Goal: Task Accomplishment & Management: Use online tool/utility

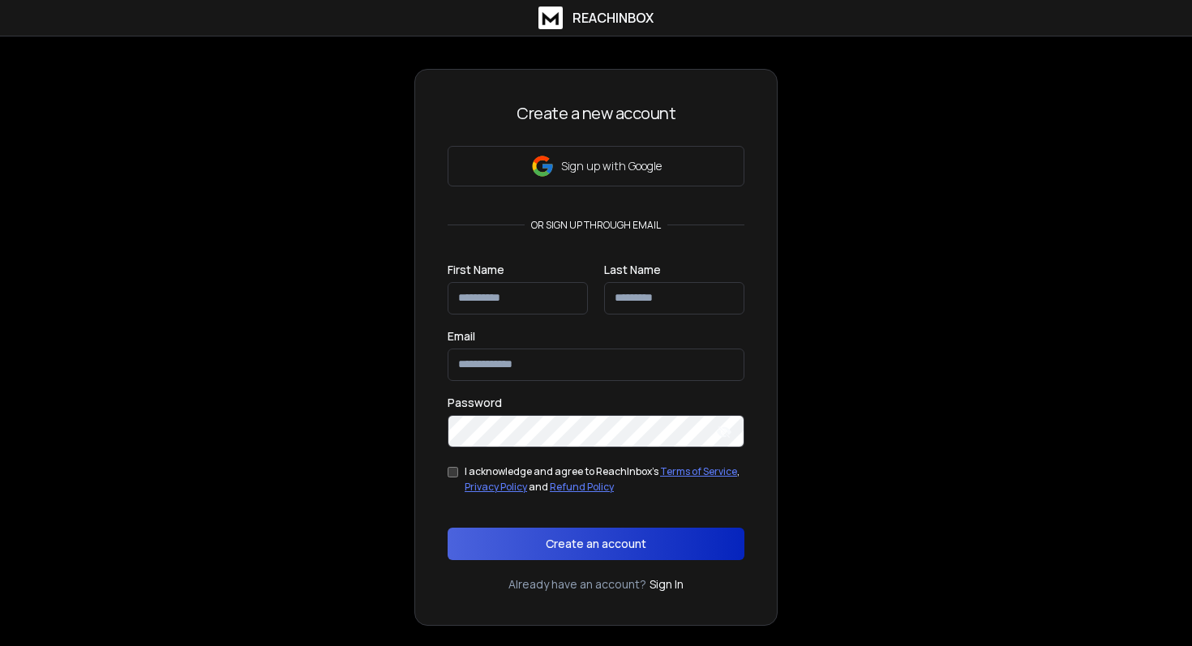
click at [646, 109] on button "Later" at bounding box center [648, 104] width 73 height 41
click at [523, 307] on input "text" at bounding box center [518, 298] width 140 height 32
type input "******"
click at [638, 312] on input "text" at bounding box center [674, 298] width 140 height 32
type input "******"
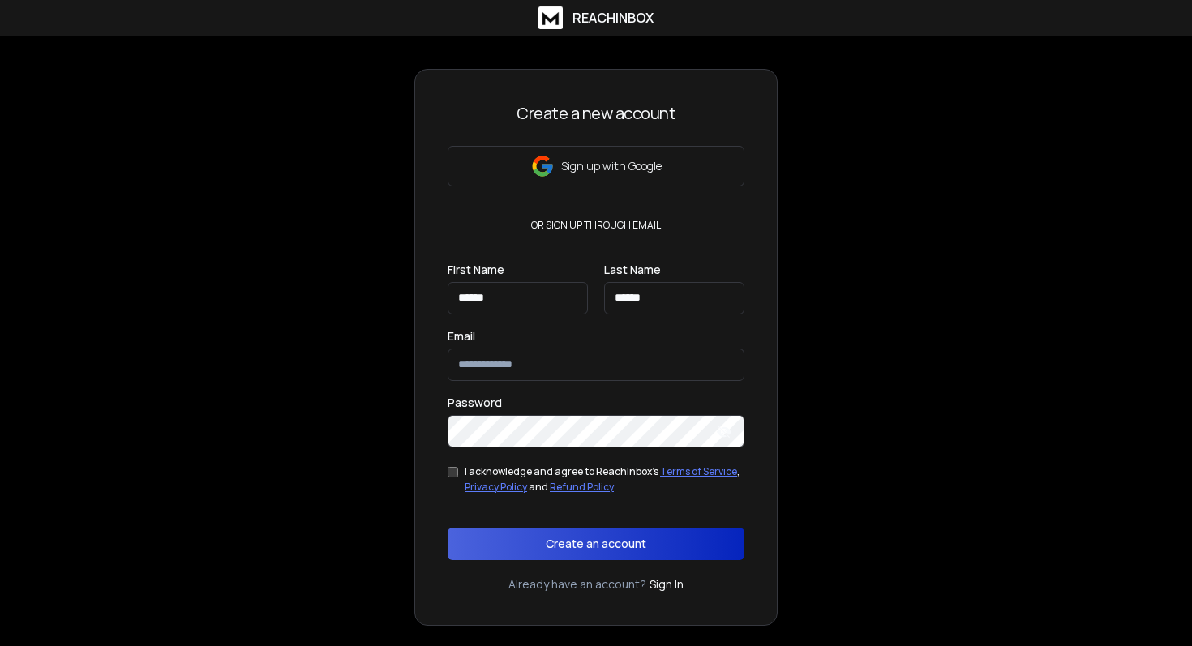
click at [539, 371] on input "email" at bounding box center [596, 365] width 297 height 32
type input "**********"
click at [571, 543] on button "Create an account" at bounding box center [596, 544] width 297 height 32
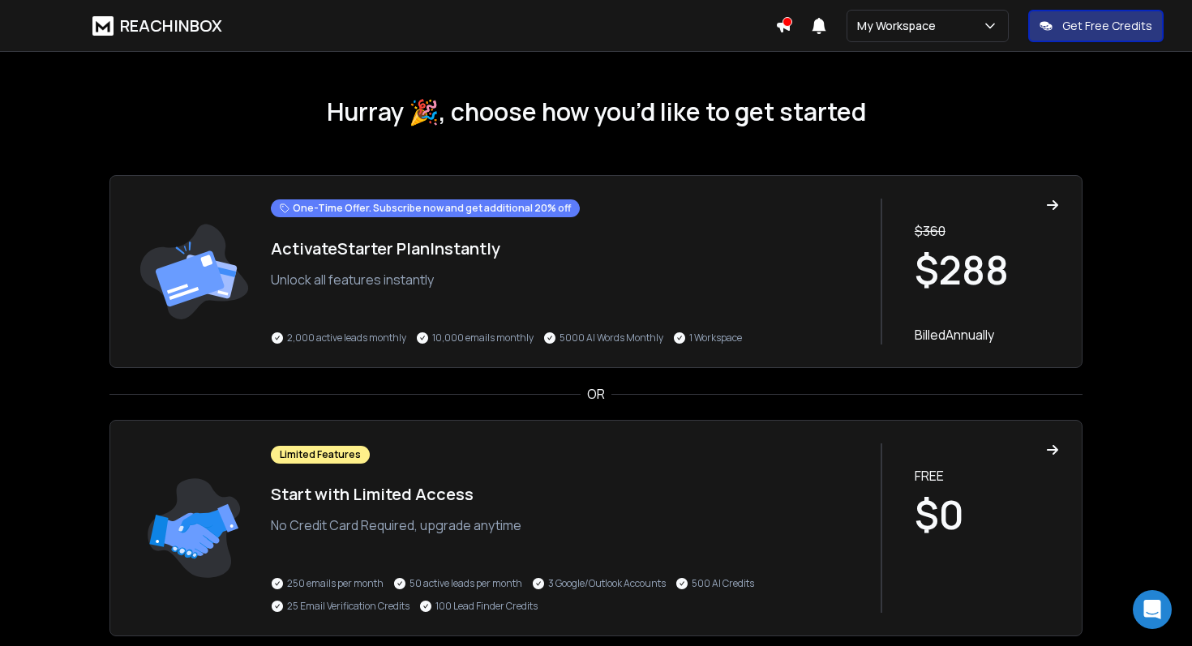
click at [1076, 27] on p "Get Free Credits" at bounding box center [1108, 26] width 90 height 16
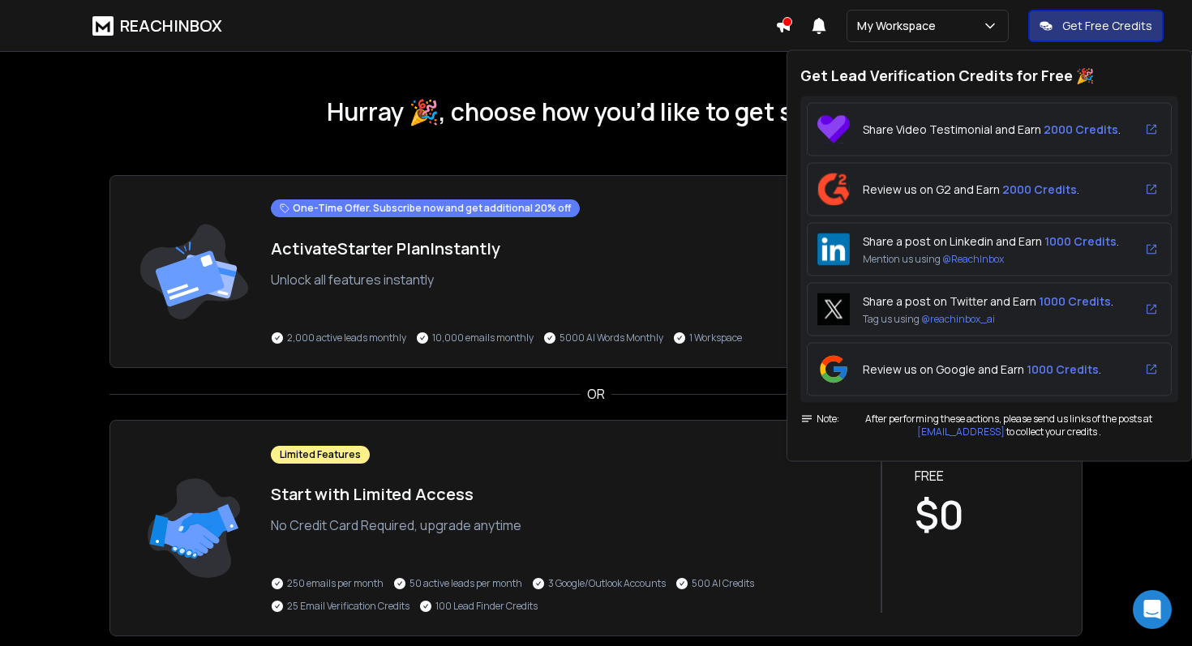
click at [1076, 27] on p "Get Free Credits" at bounding box center [1108, 26] width 90 height 16
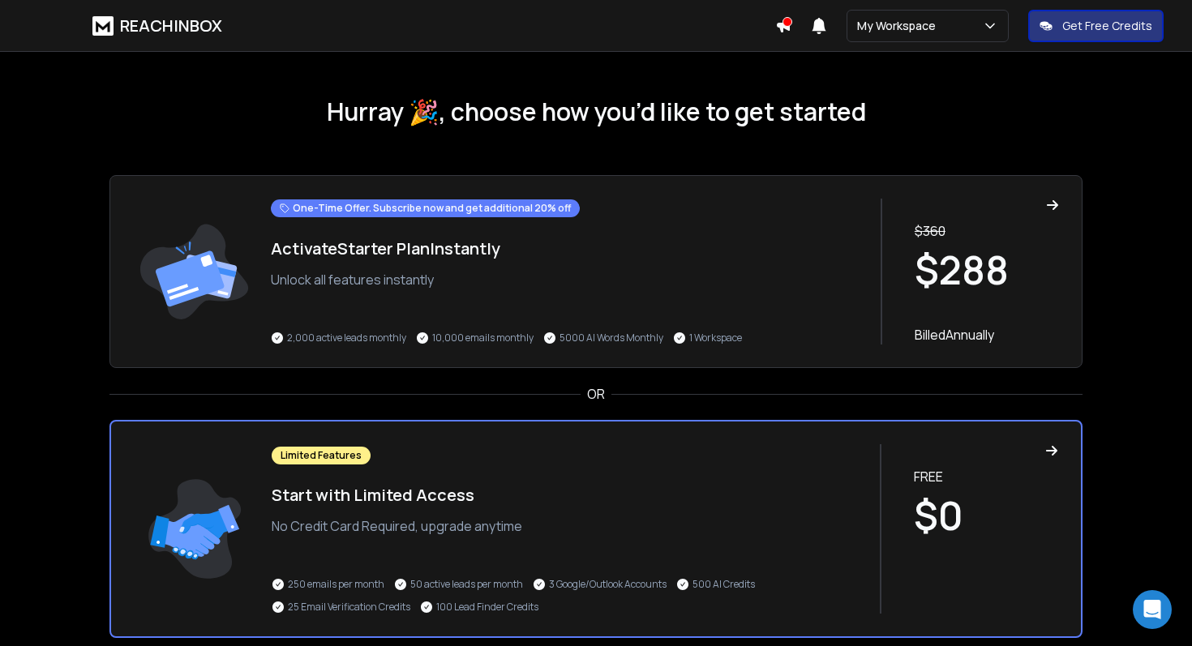
click at [1048, 449] on icon at bounding box center [1052, 450] width 13 height 13
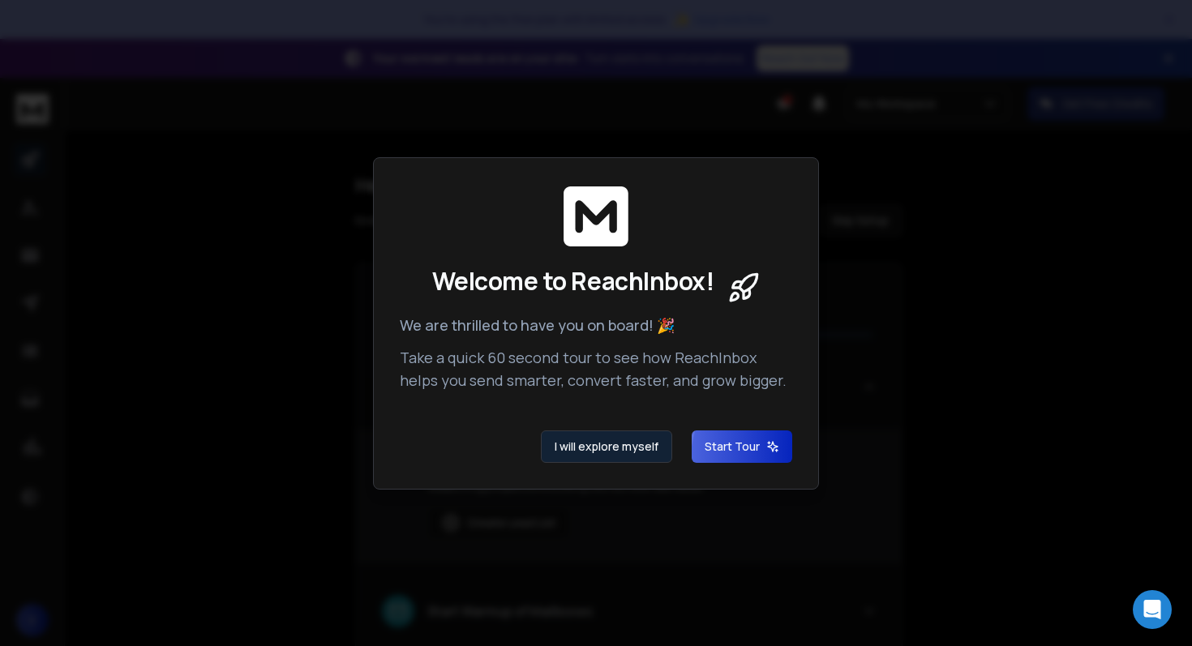
click at [642, 457] on button "I will explore myself" at bounding box center [606, 447] width 131 height 32
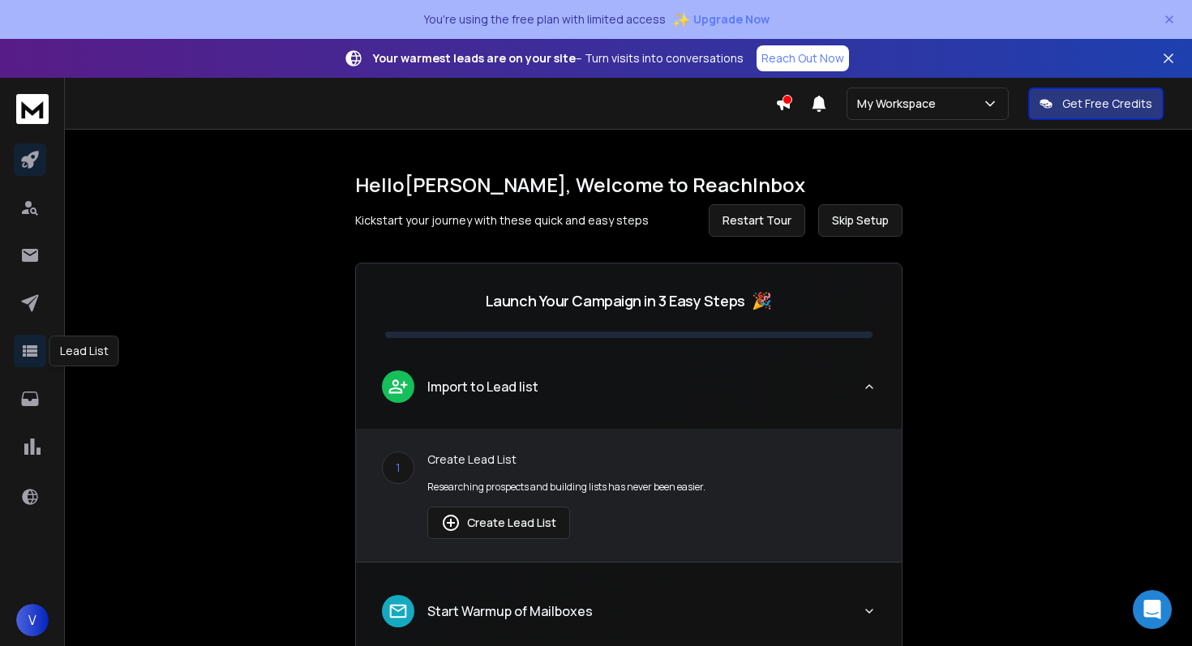
click at [28, 357] on icon at bounding box center [29, 350] width 19 height 19
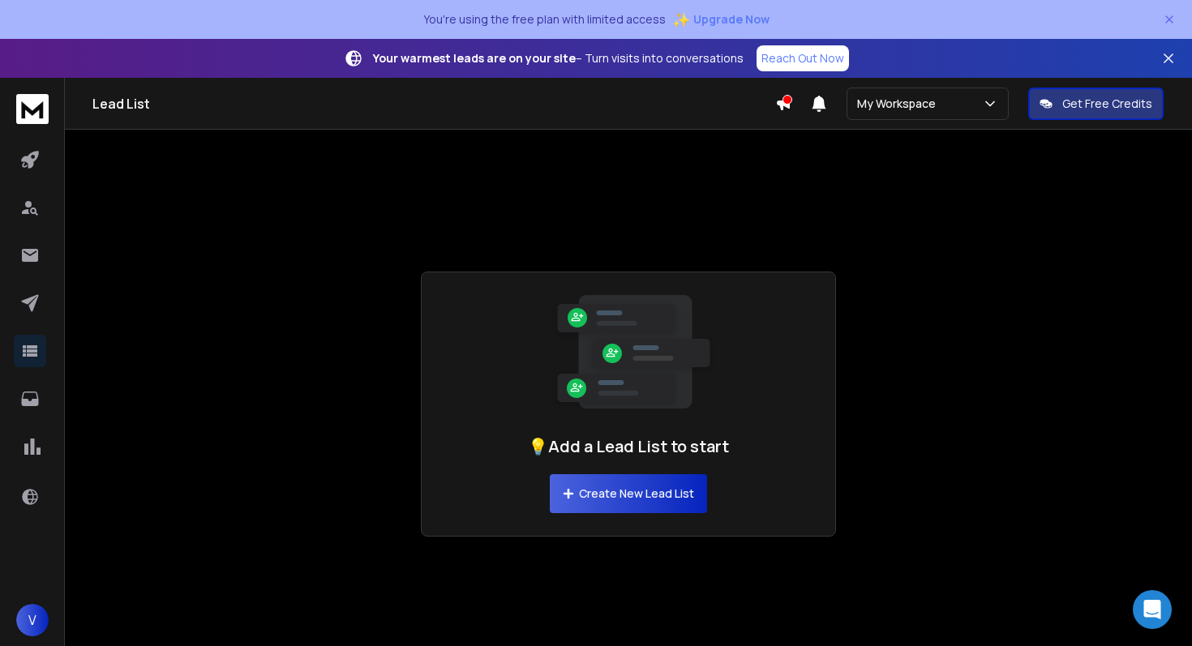
click at [622, 501] on button "Create New Lead List" at bounding box center [628, 493] width 157 height 39
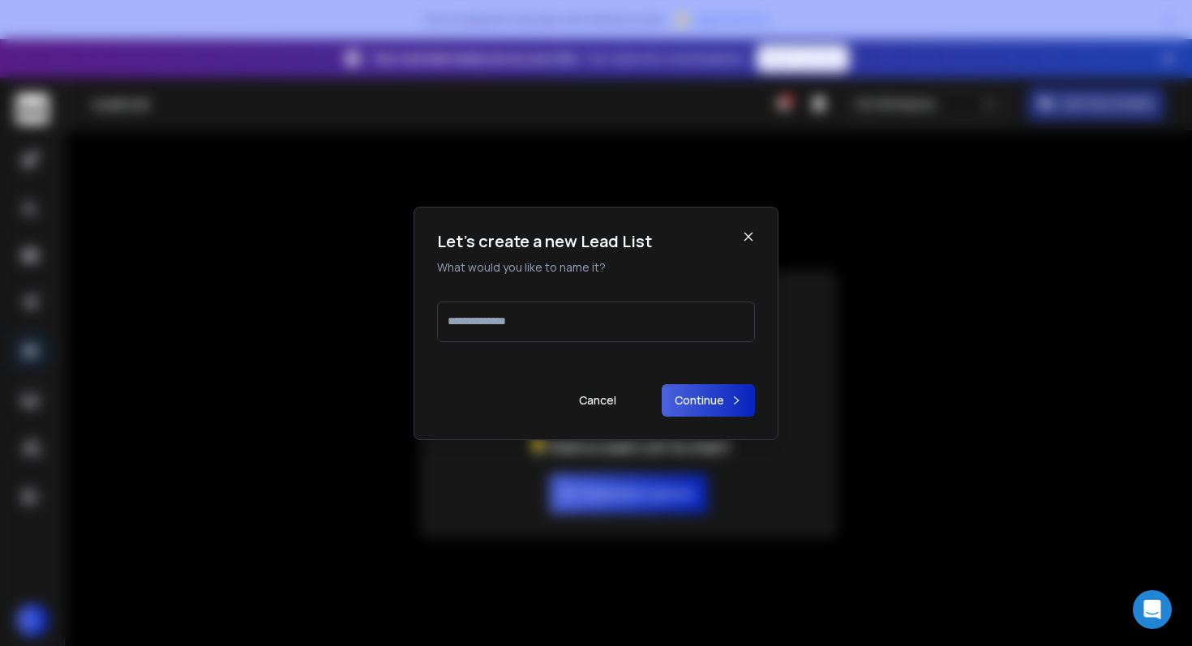
click at [586, 333] on input at bounding box center [596, 322] width 318 height 41
type input "****"
click at [687, 408] on button "Continue" at bounding box center [708, 400] width 93 height 32
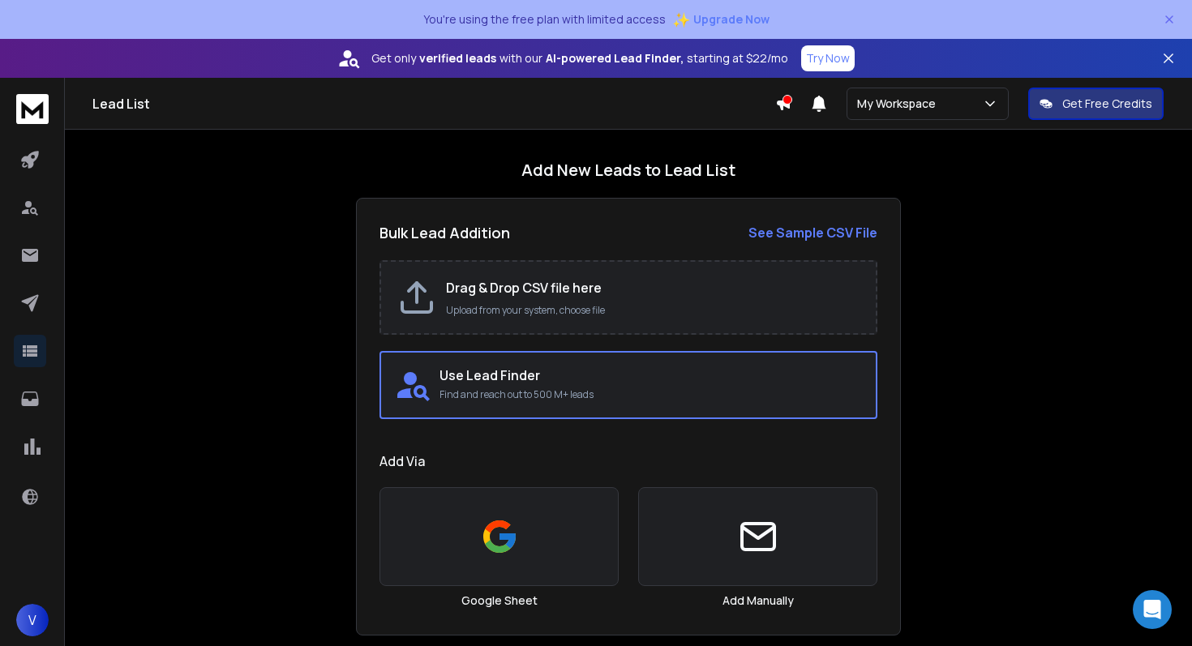
click at [642, 402] on div "Use Lead Finder Find and reach out to 500 M+ leads" at bounding box center [651, 385] width 423 height 39
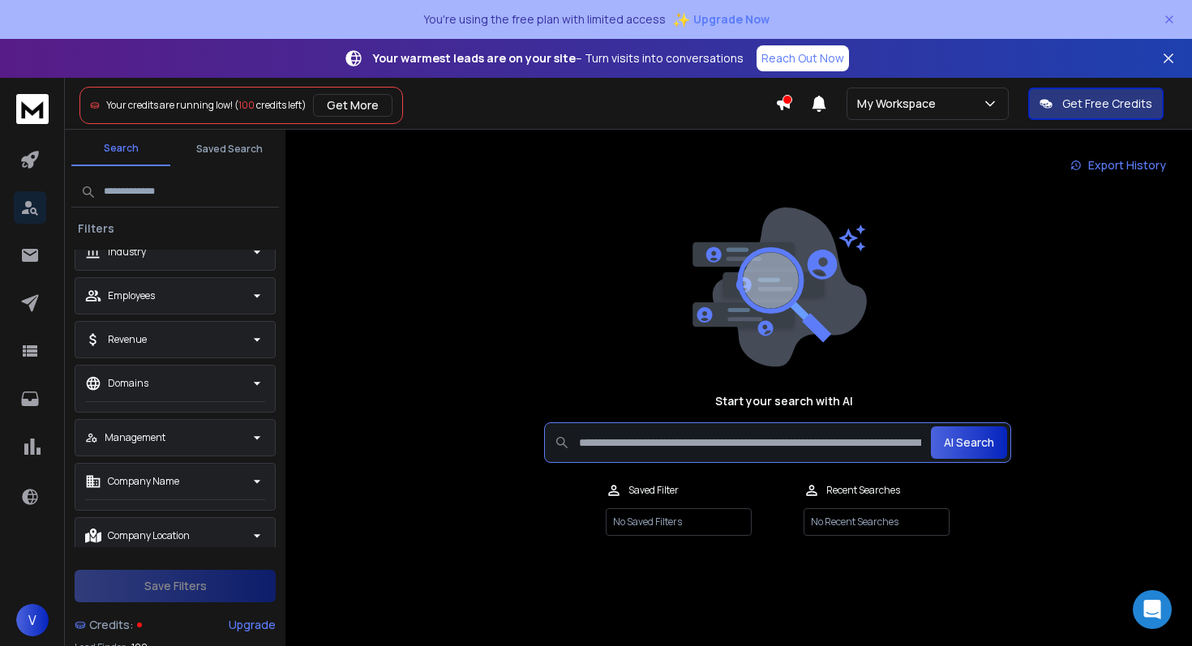
scroll to position [187, 0]
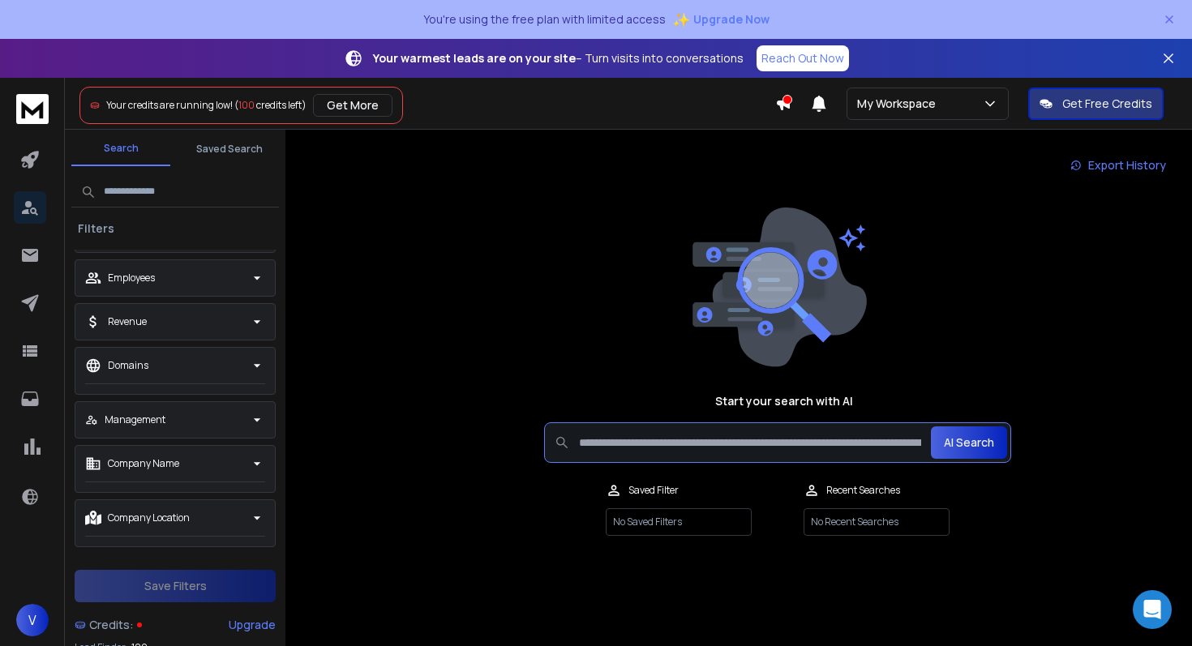
click at [188, 462] on div "Company Name" at bounding box center [175, 464] width 180 height 16
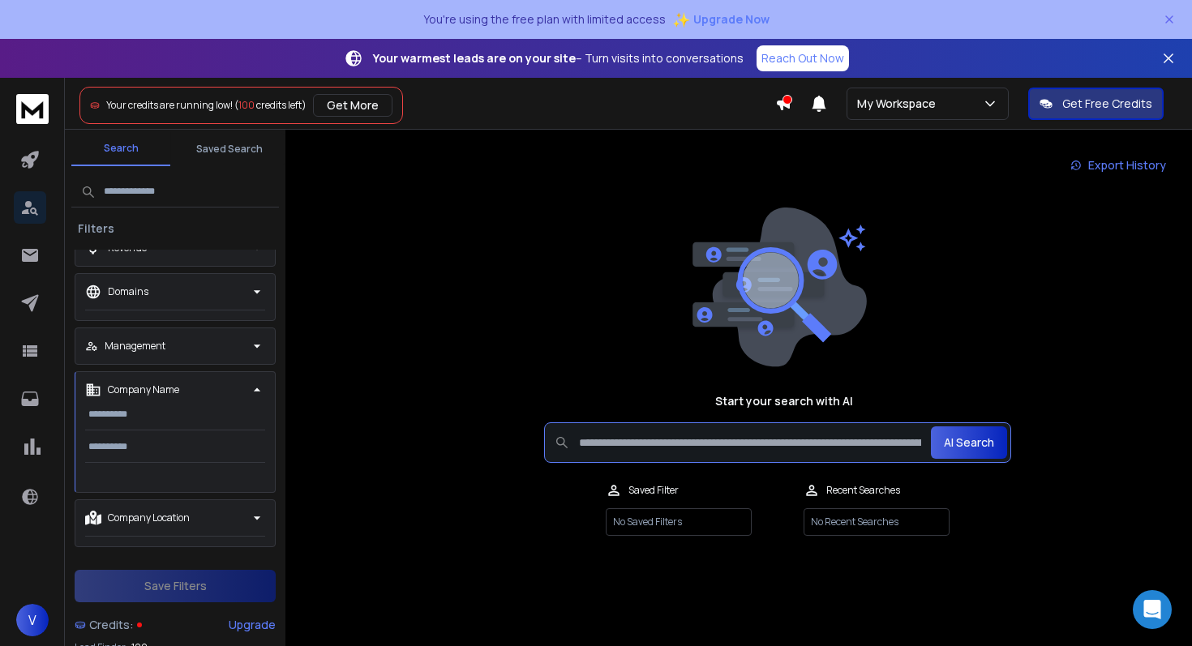
click at [163, 420] on input at bounding box center [175, 414] width 180 height 32
paste input "**********"
drag, startPoint x: 92, startPoint y: 416, endPoint x: 376, endPoint y: 410, distance: 283.9
click at [376, 162] on div "**********" at bounding box center [628, 146] width 1127 height 32
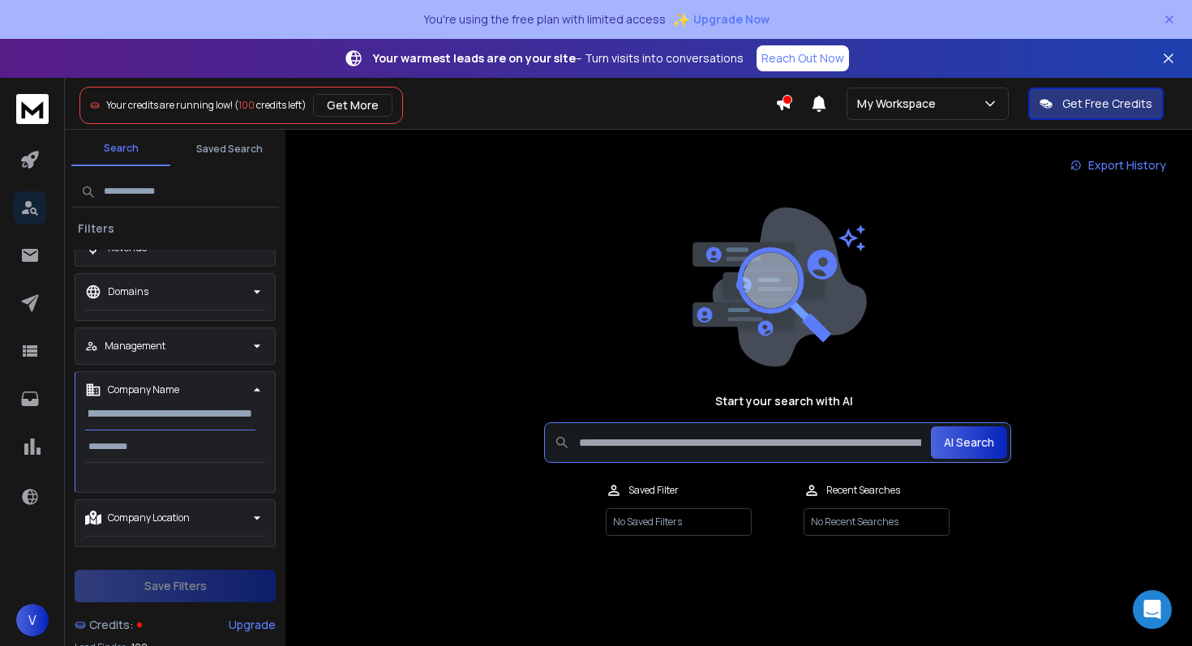
type input "*"
paste input "**********"
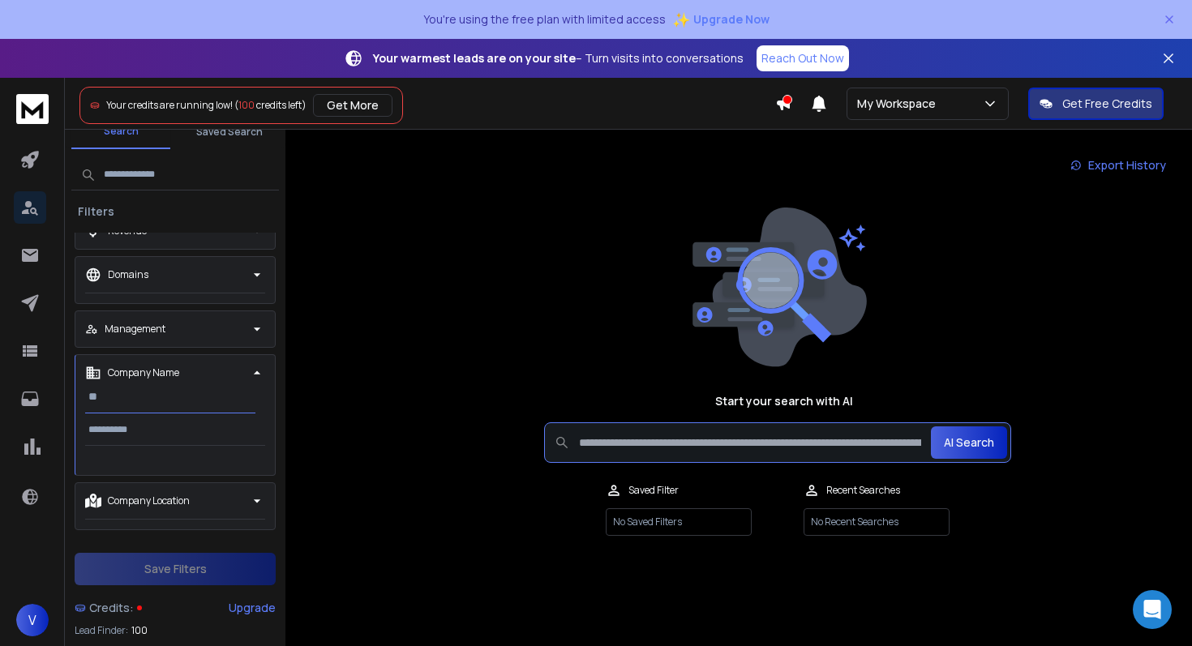
type input "*"
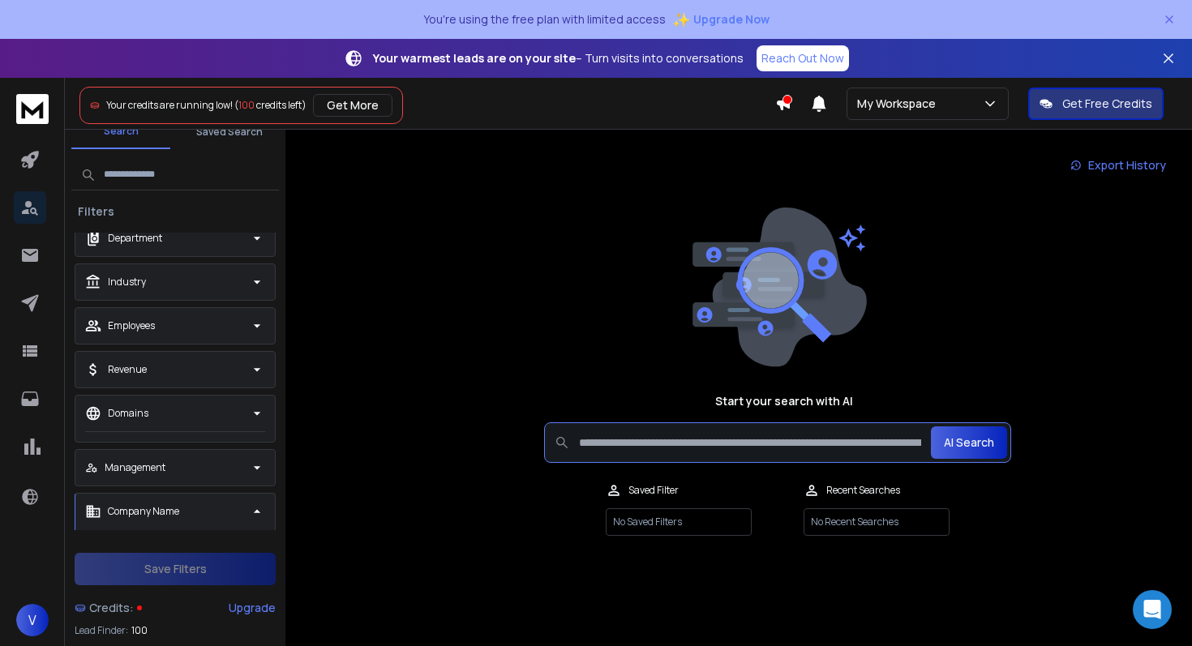
scroll to position [130, 0]
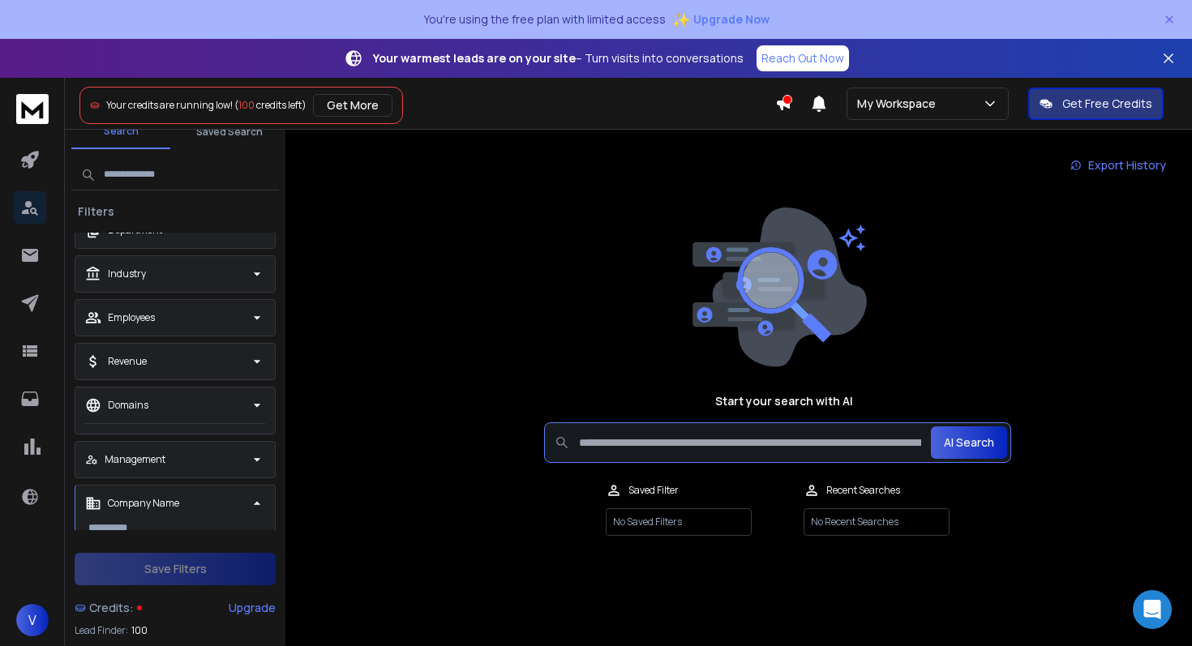
click at [179, 315] on div "Employees" at bounding box center [175, 318] width 180 height 16
click at [108, 351] on label "0 - 25" at bounding box center [118, 355] width 26 height 13
click at [98, 351] on 25 "0 - 25" at bounding box center [91, 355] width 13 height 13
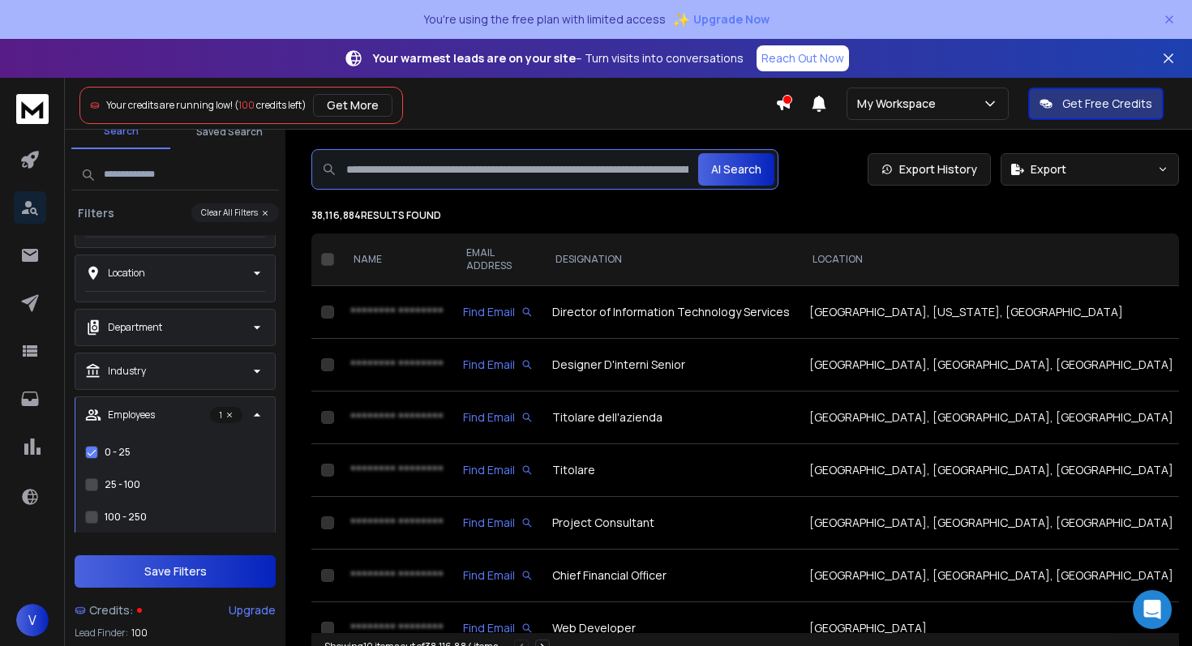
scroll to position [0, 0]
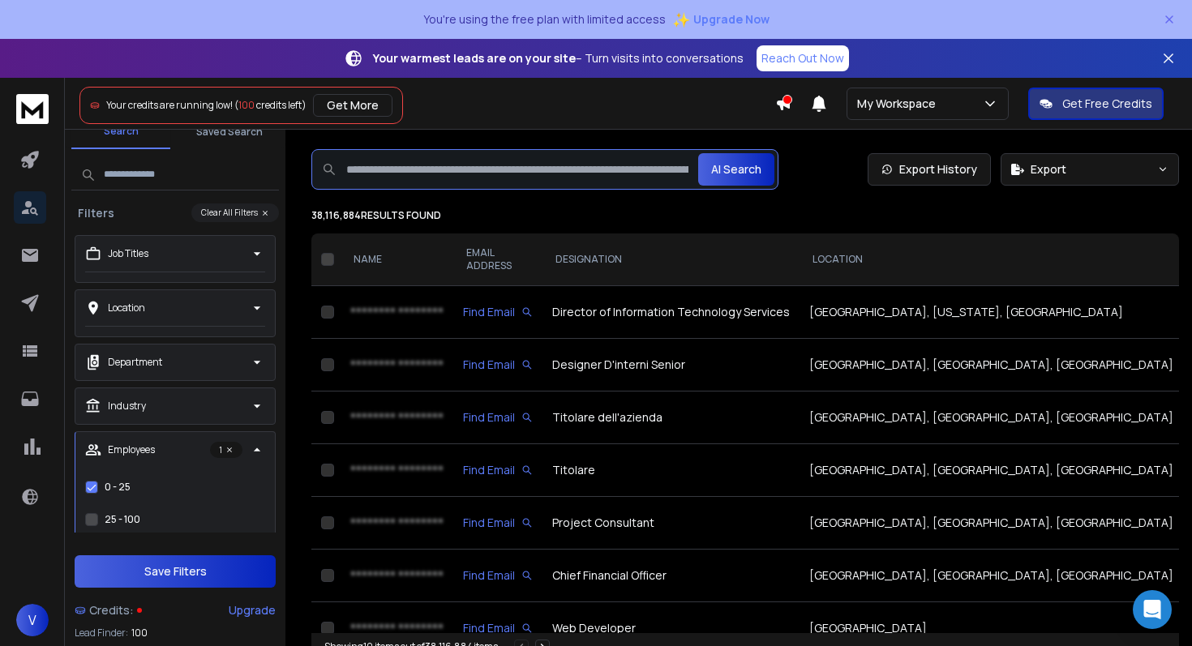
click at [173, 307] on div "Location" at bounding box center [175, 308] width 180 height 16
click at [91, 394] on button "Country" at bounding box center [91, 390] width 13 height 13
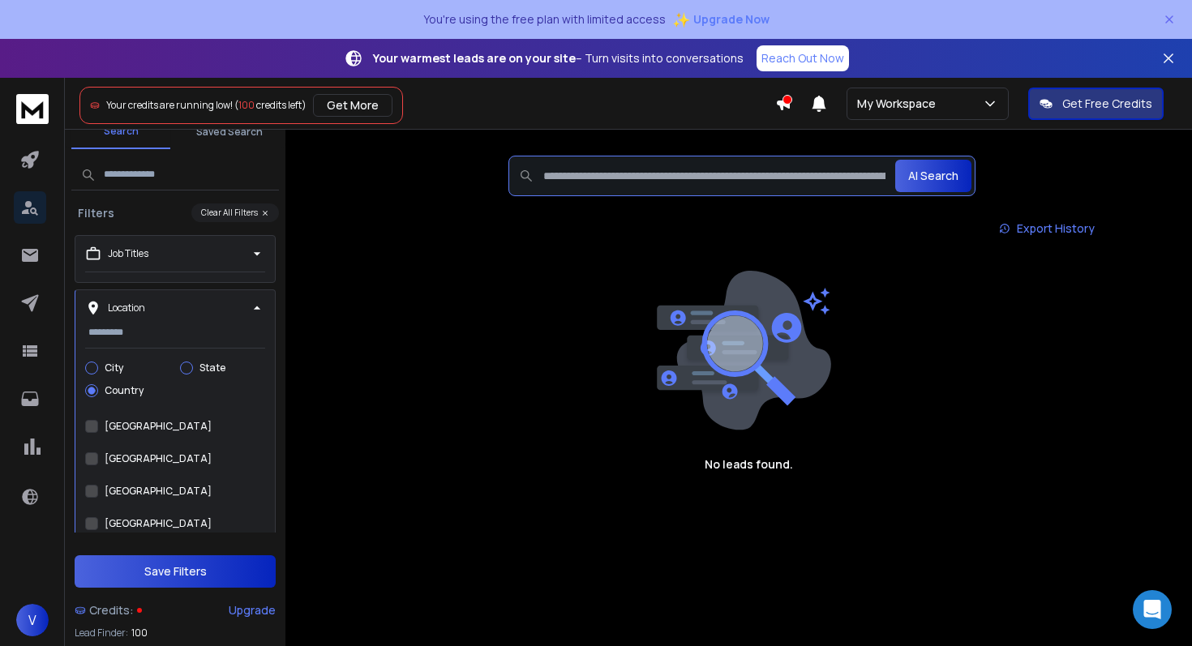
click at [93, 427] on States "[GEOGRAPHIC_DATA]" at bounding box center [91, 426] width 13 height 13
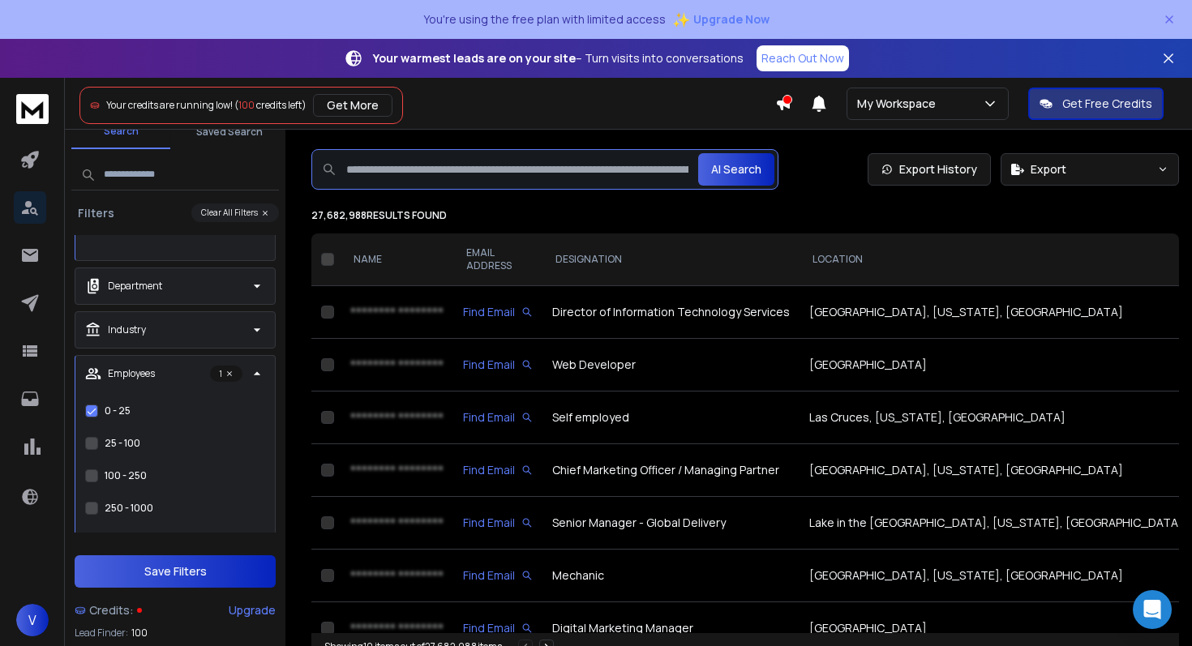
scroll to position [526, 0]
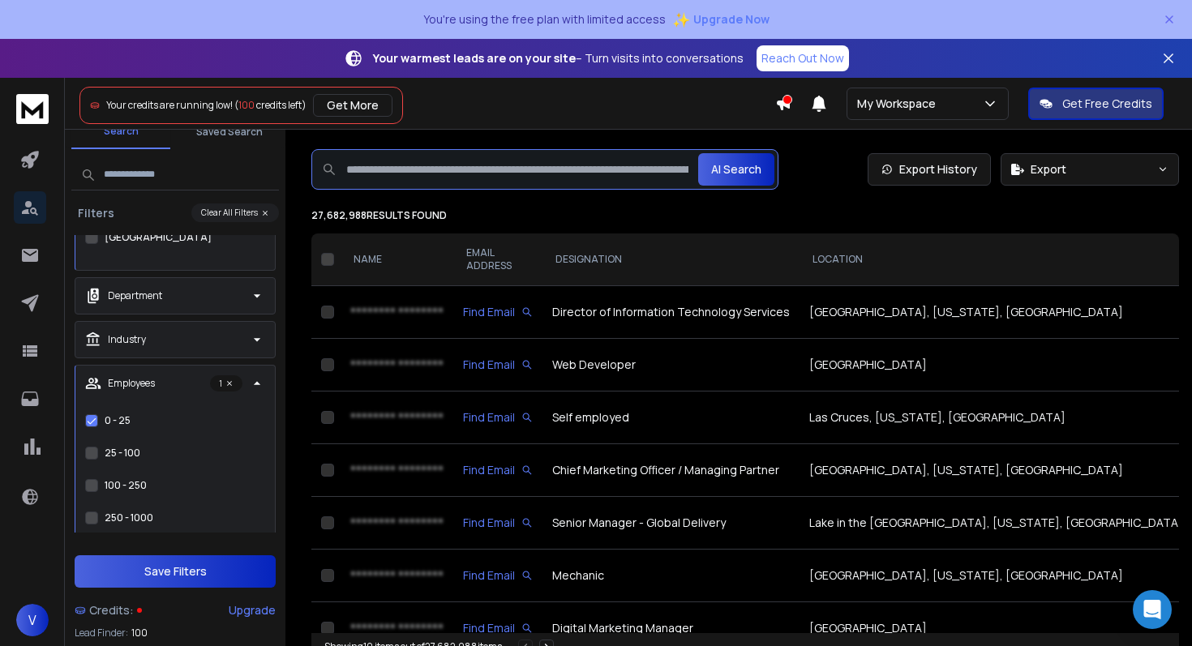
click at [230, 342] on div "Industry" at bounding box center [175, 340] width 180 height 16
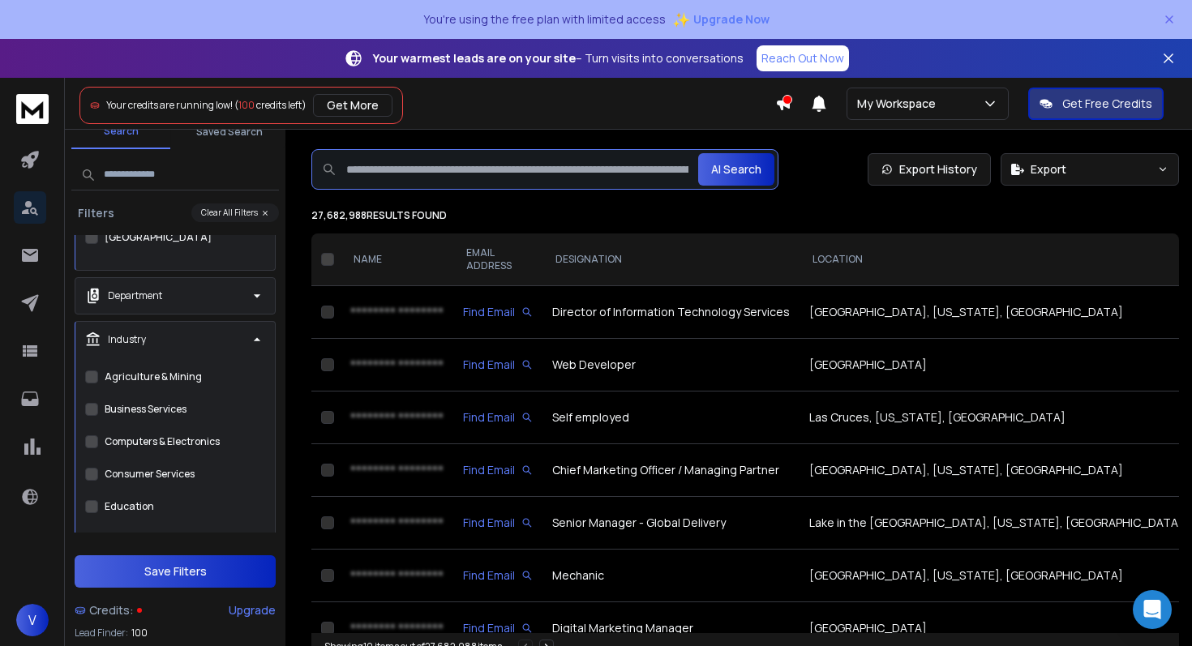
click at [94, 442] on Electronics "Computers & Electronics" at bounding box center [91, 442] width 13 height 13
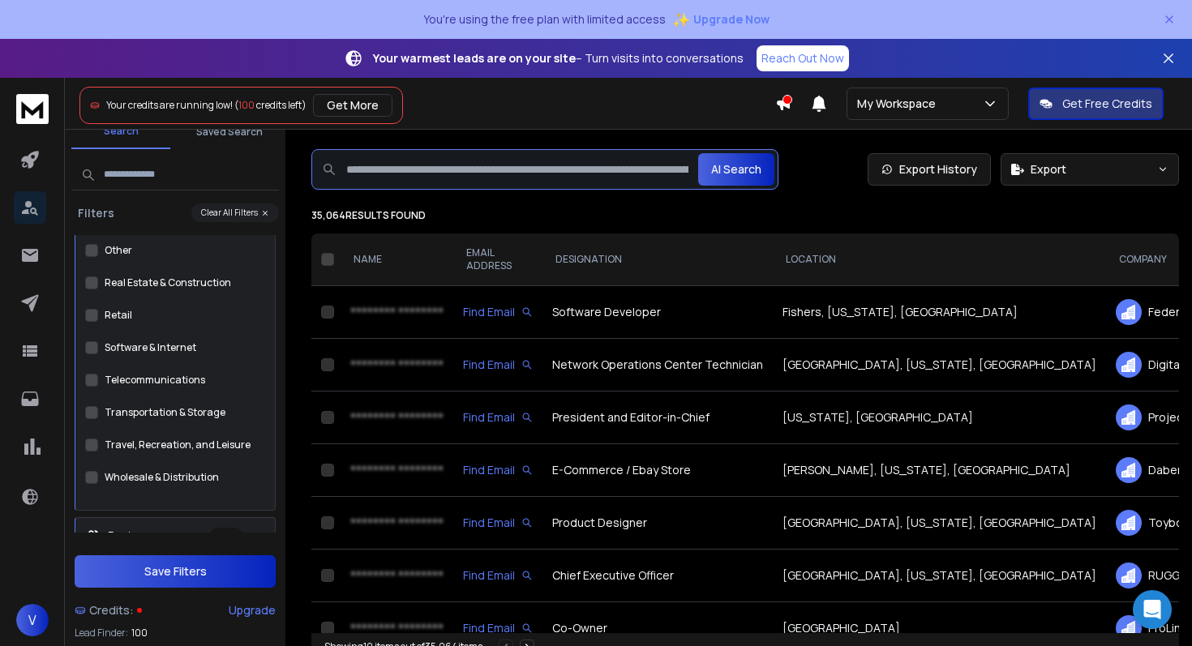
scroll to position [1153, 0]
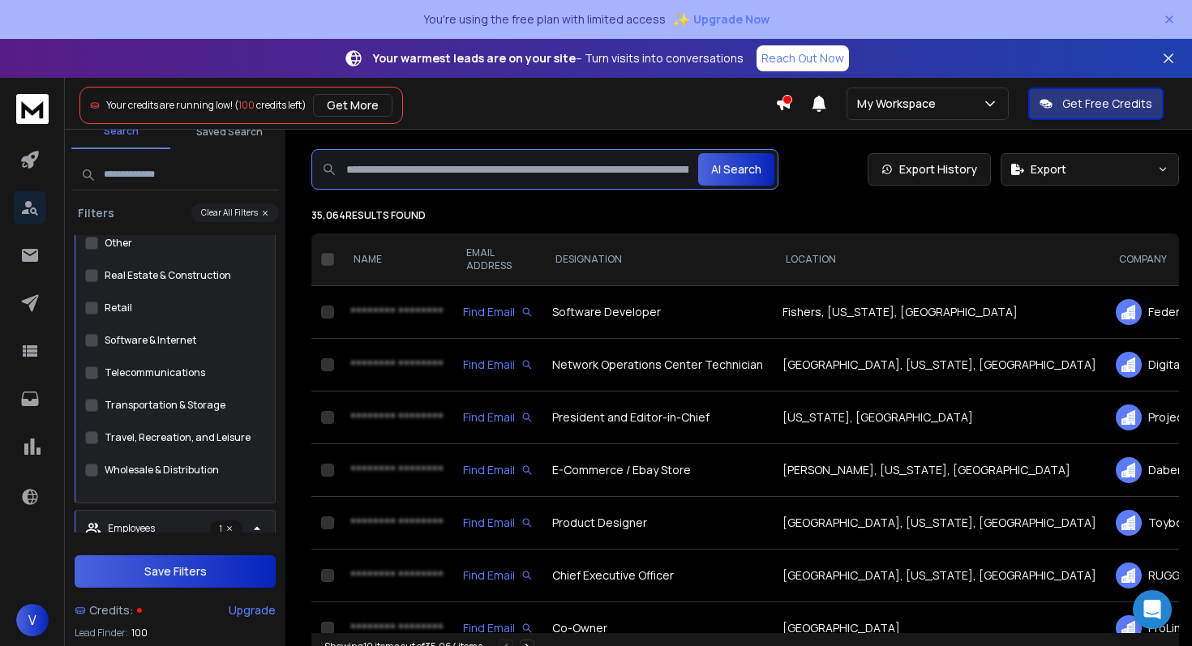
click at [92, 345] on Internet "Software & Internet" at bounding box center [91, 340] width 13 height 13
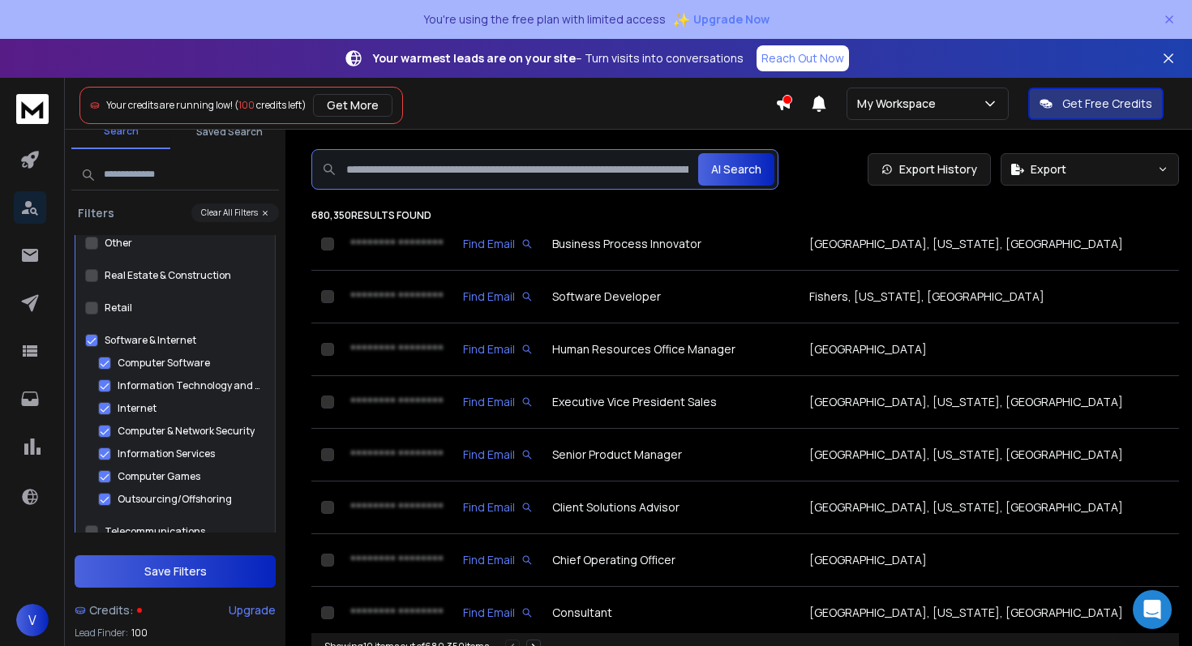
scroll to position [176, 0]
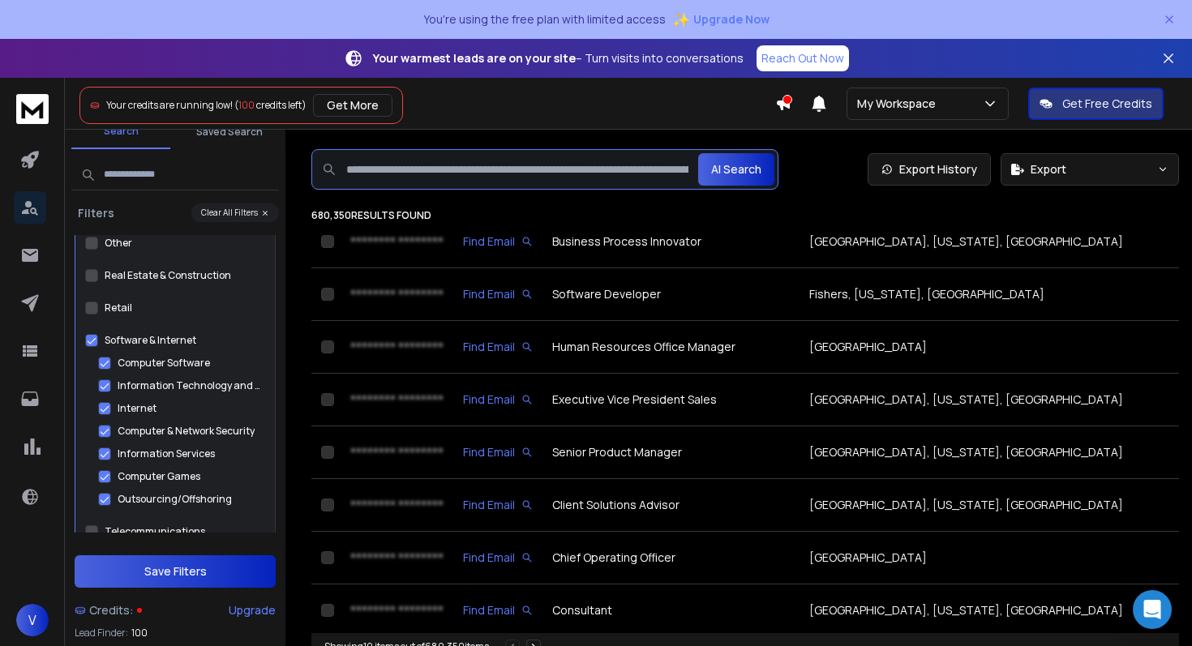
click at [1169, 57] on icon at bounding box center [1169, 59] width 10 height 10
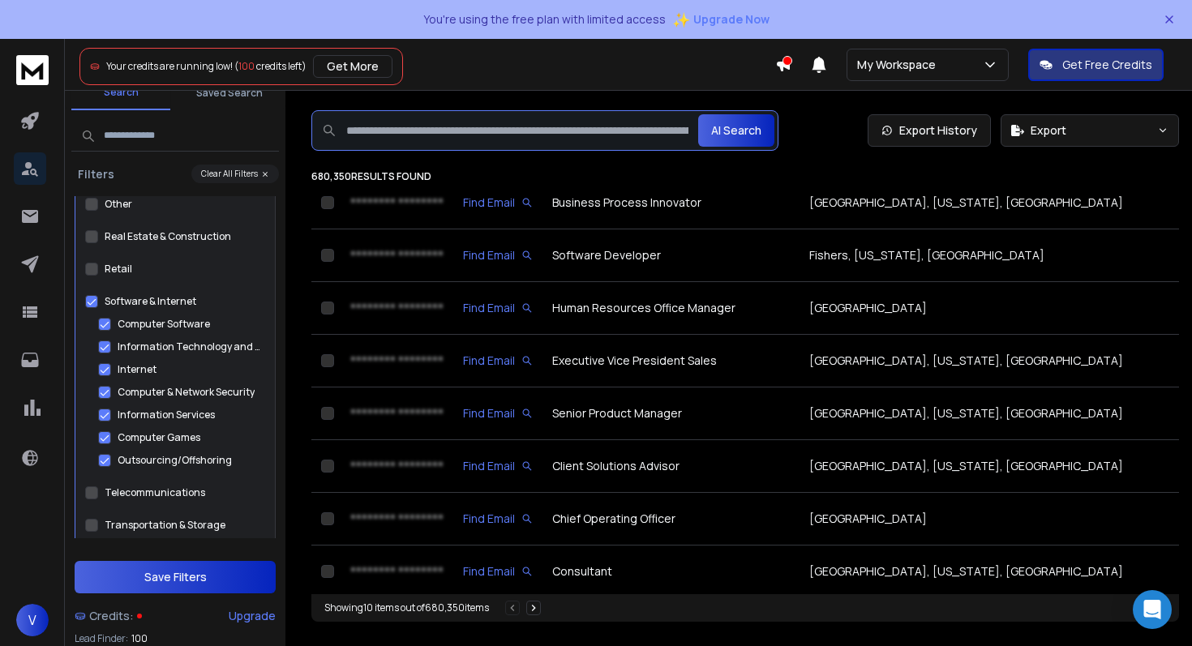
click at [1171, 21] on icon "Close notification" at bounding box center [1169, 19] width 6 height 6
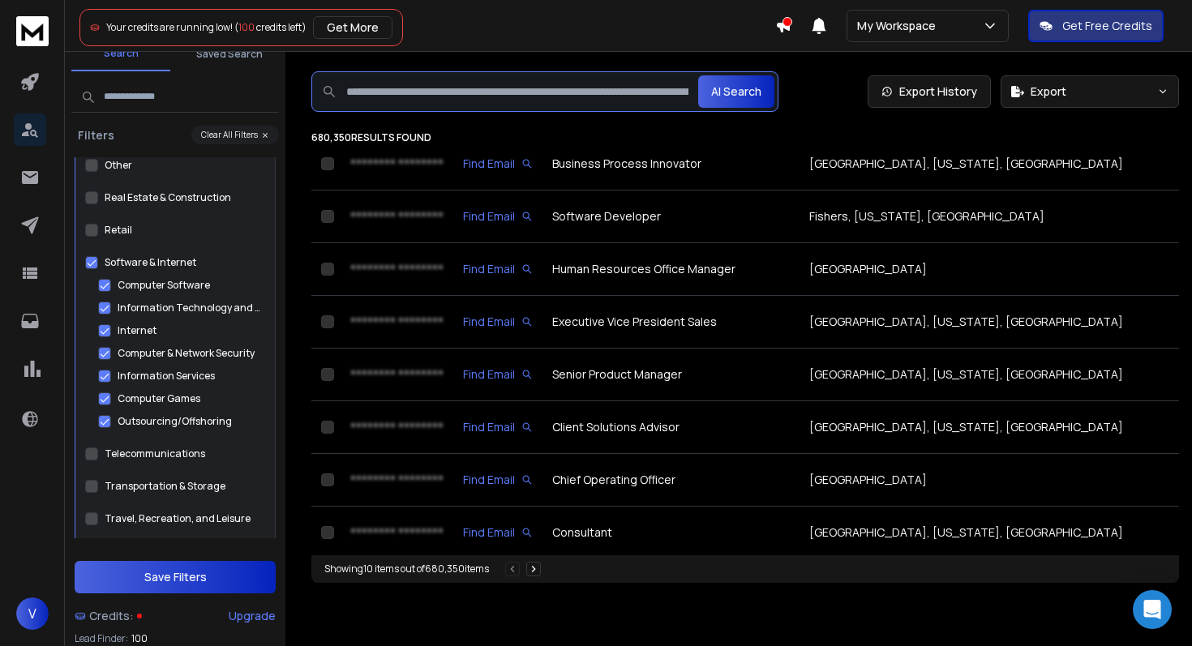
click at [457, 27] on div "Your credits are running low! ( 100 credits left) Get More" at bounding box center [433, 26] width 683 height 41
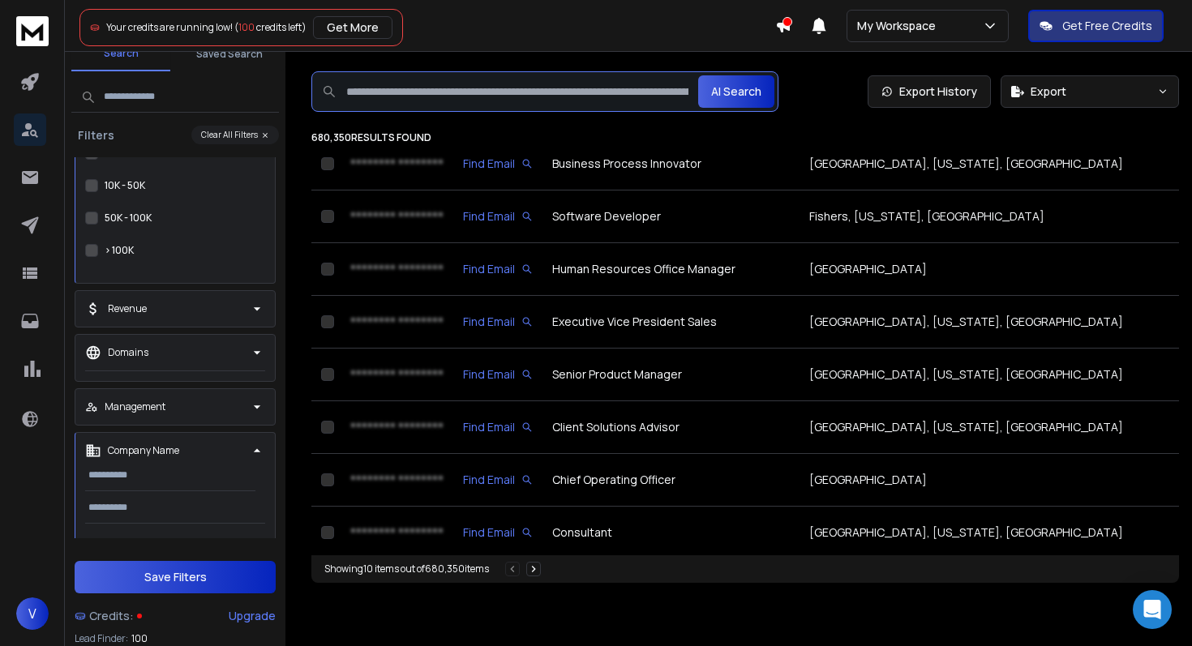
scroll to position [1846, 0]
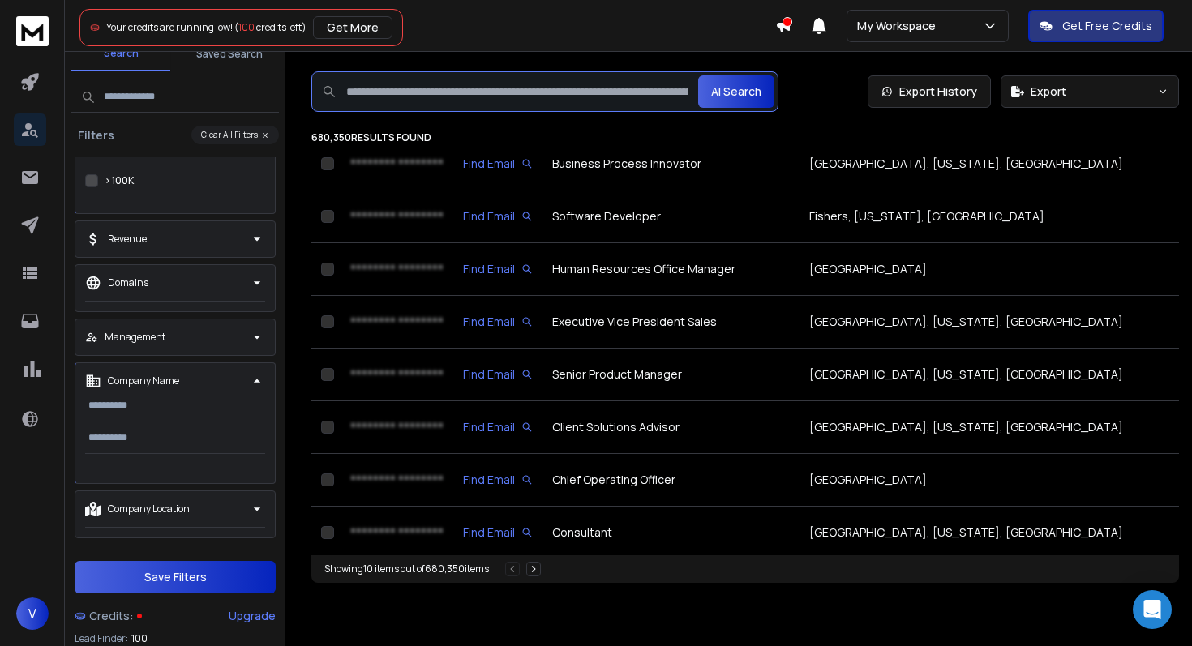
click at [192, 347] on div "Management" at bounding box center [175, 337] width 201 height 37
click at [251, 340] on icon at bounding box center [257, 337] width 16 height 16
click at [90, 373] on button "C-Level" at bounding box center [91, 374] width 13 height 13
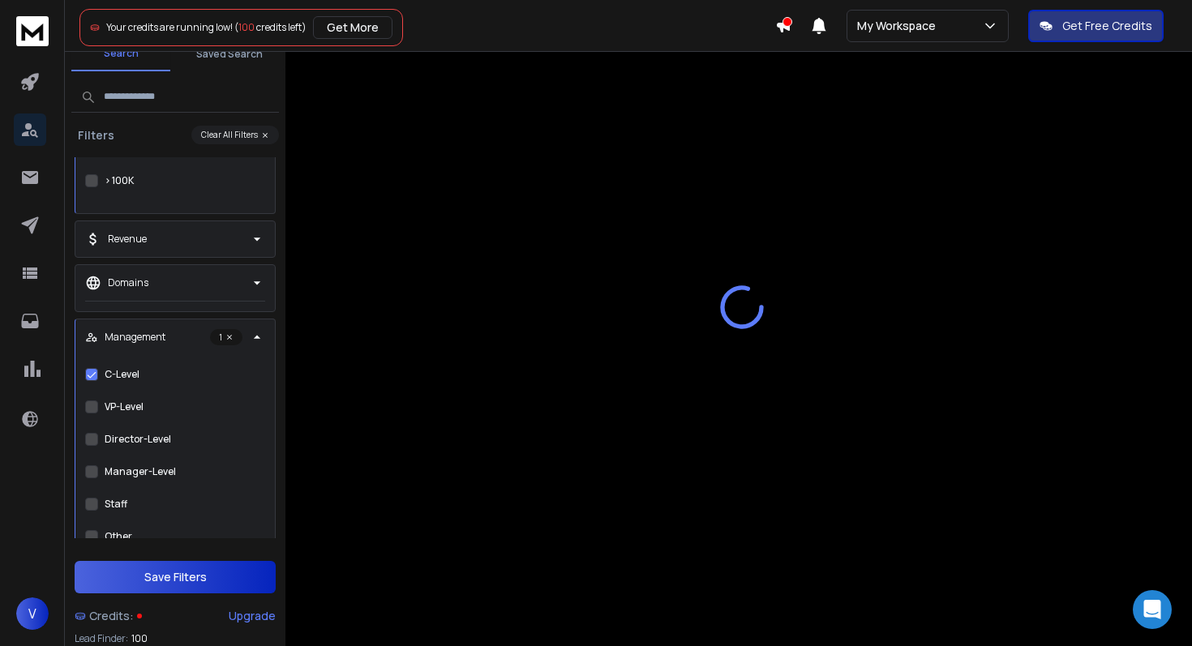
click at [93, 404] on button "VP-Level" at bounding box center [91, 407] width 13 height 13
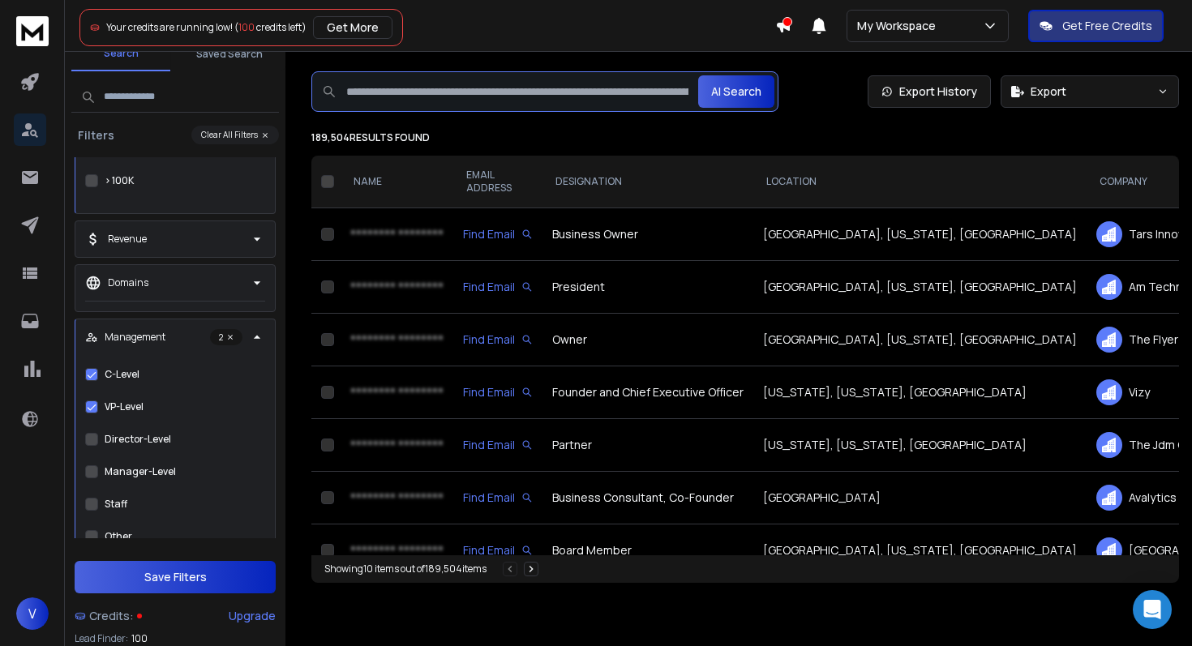
click at [91, 440] on button "Director-Level" at bounding box center [91, 439] width 13 height 13
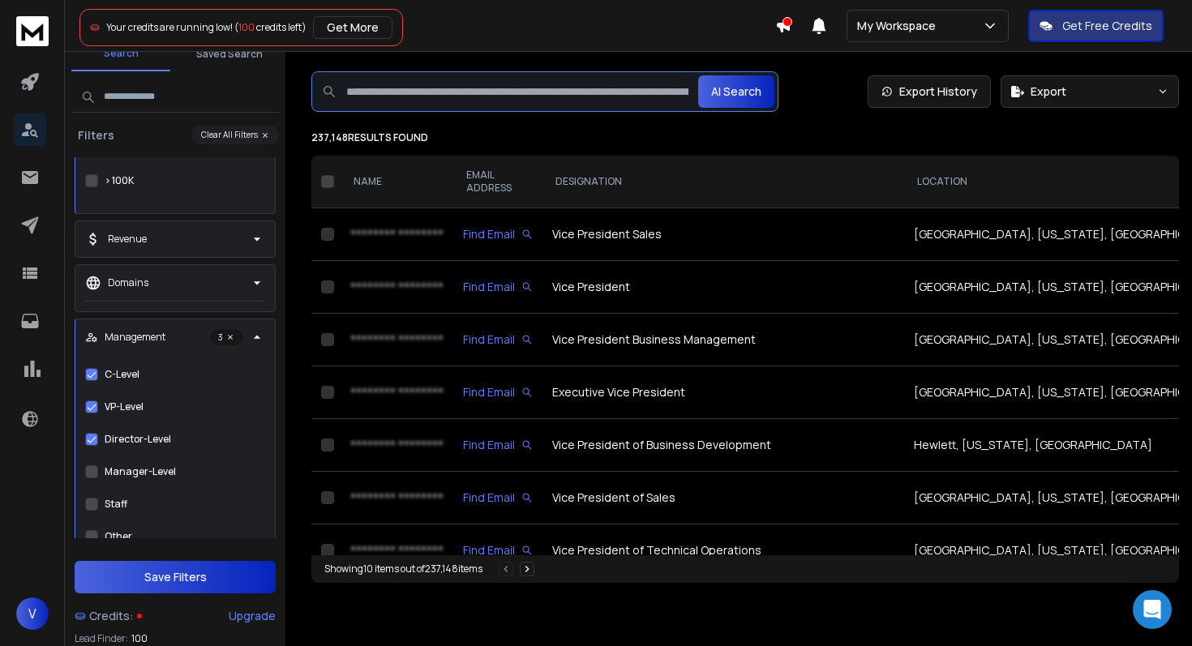
click at [251, 336] on icon at bounding box center [257, 337] width 16 height 16
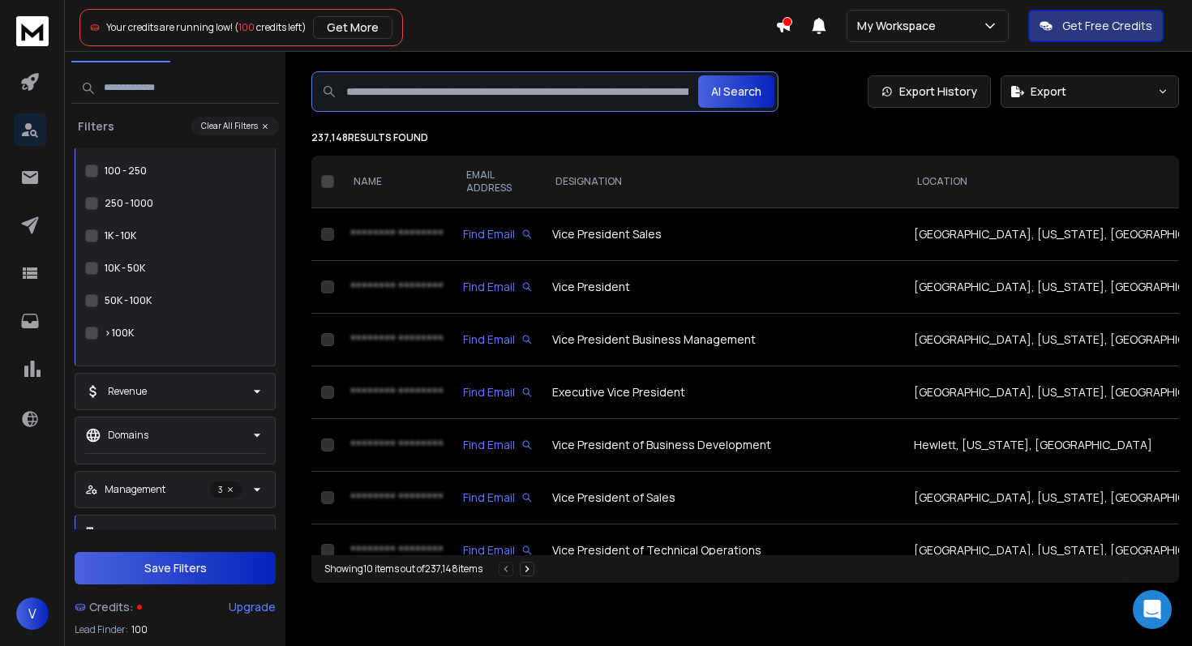
scroll to position [1677, 0]
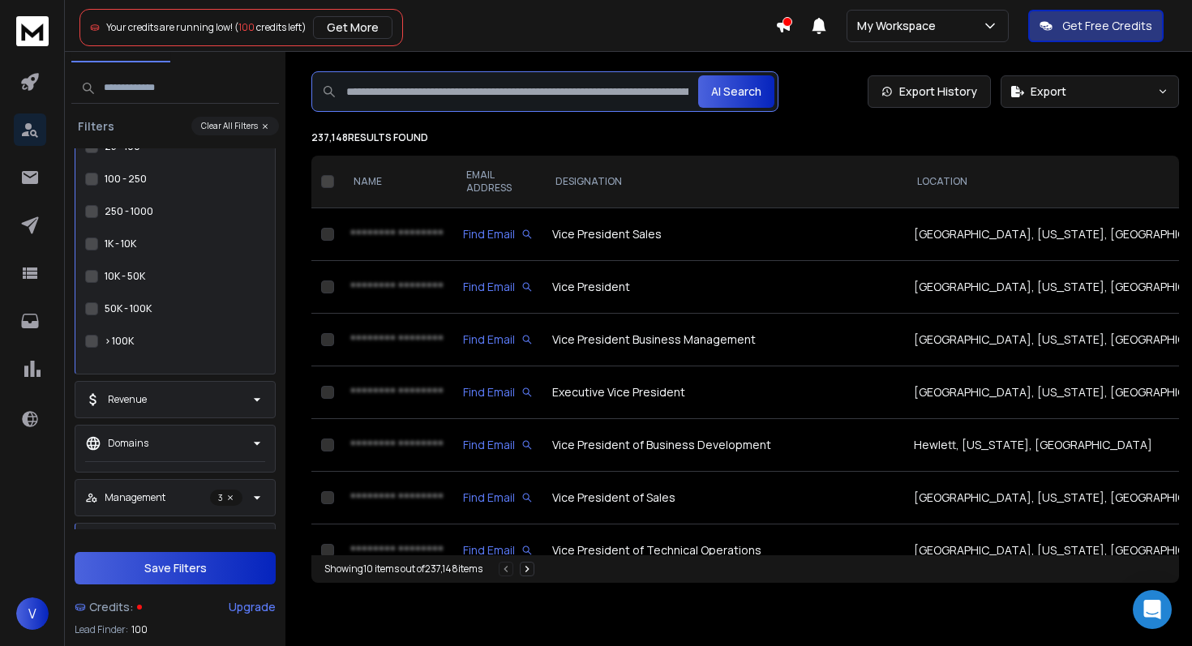
click at [249, 397] on icon at bounding box center [257, 400] width 16 height 16
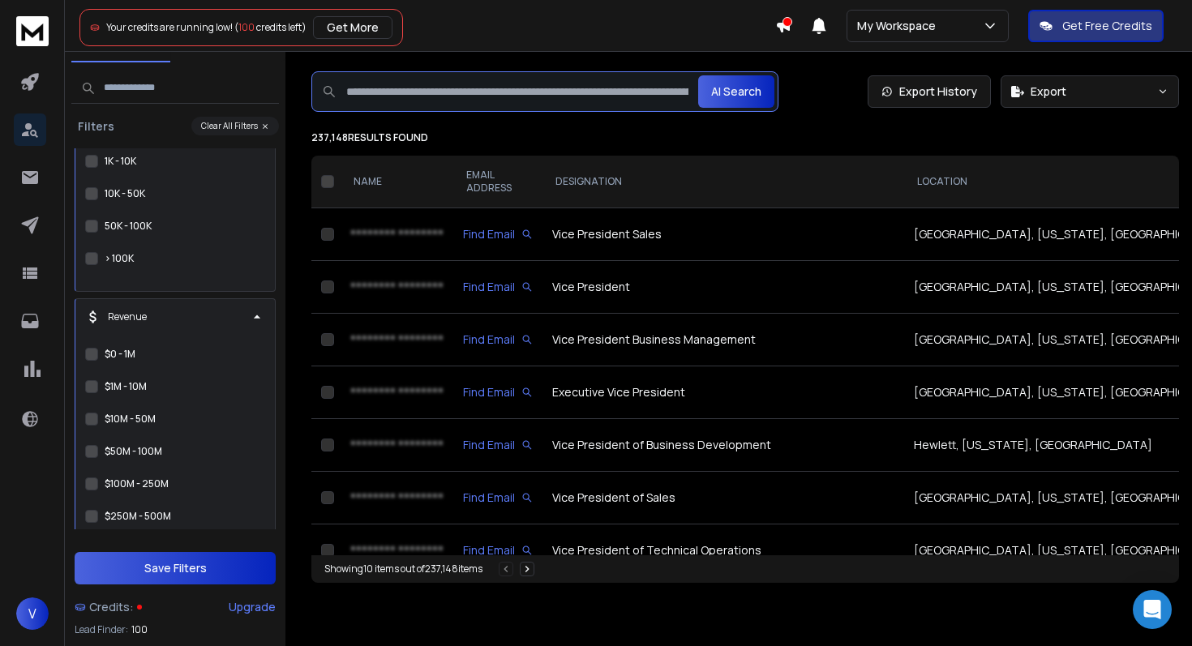
scroll to position [1793, 0]
click at [92, 352] on 10M "$1M - 10M" at bounding box center [91, 352] width 13 height 13
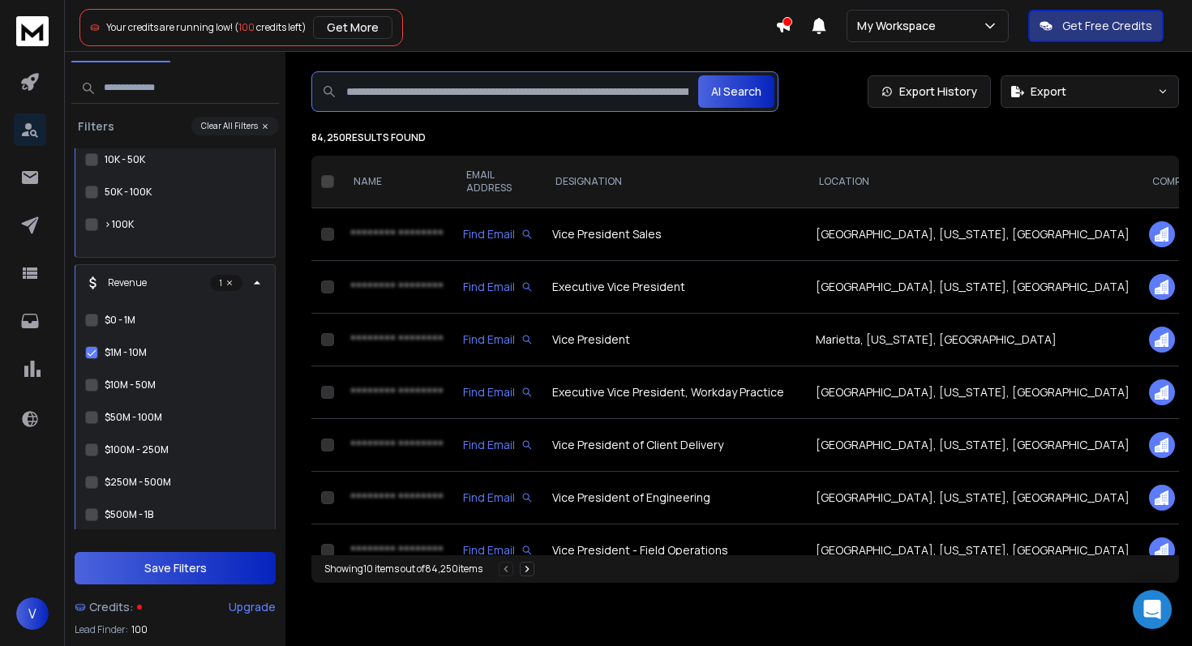
click at [89, 320] on 1M "$0 - 1M" at bounding box center [91, 320] width 13 height 13
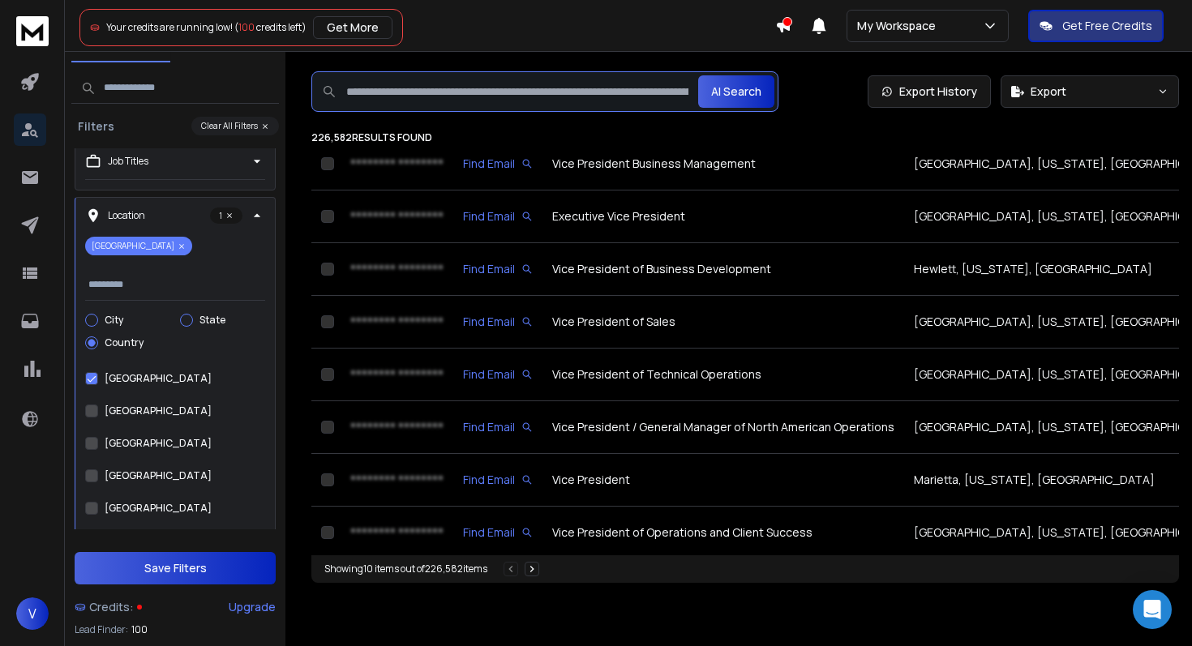
scroll to position [0, 0]
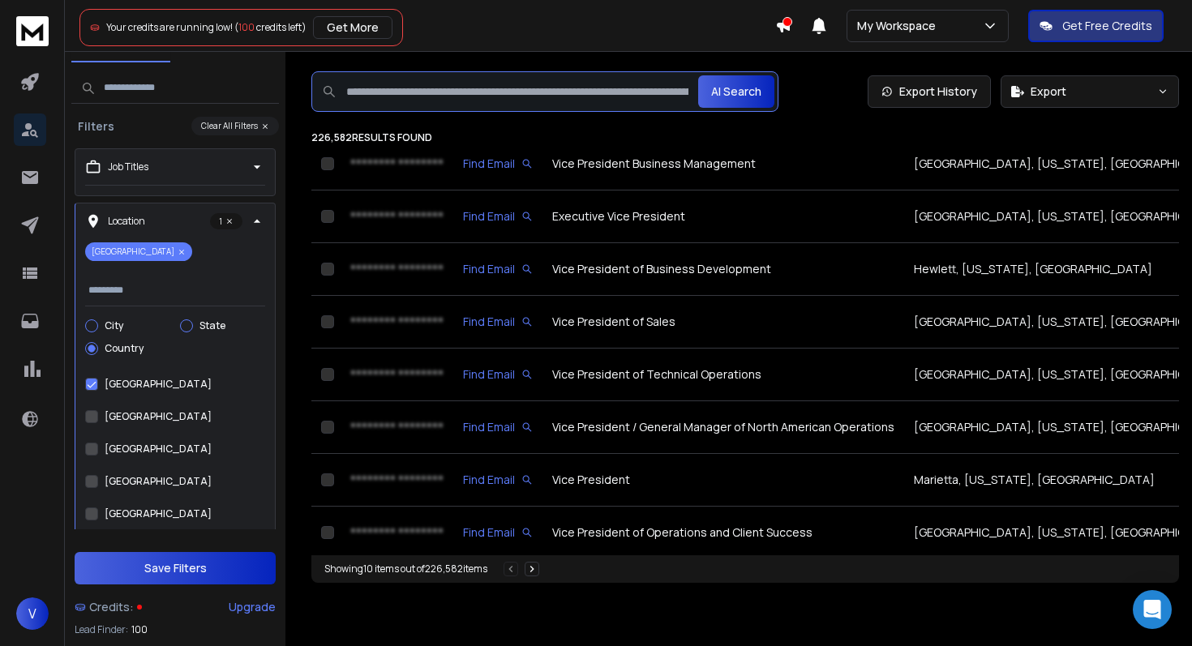
click at [250, 165] on icon at bounding box center [257, 167] width 16 height 16
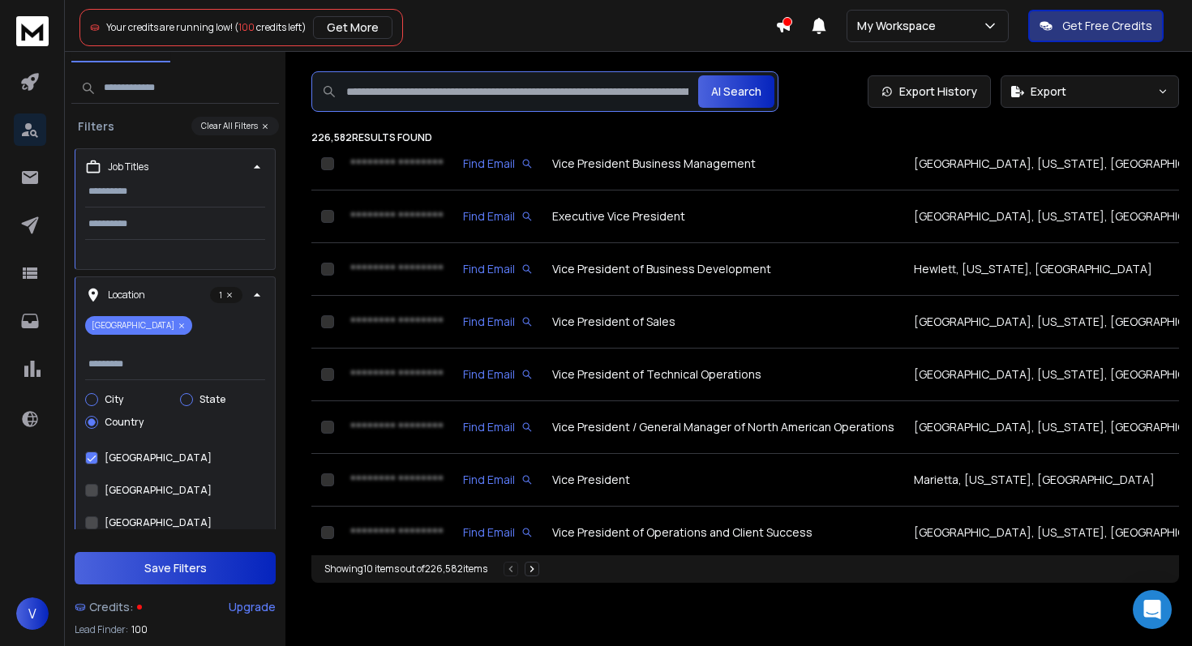
click at [249, 165] on icon at bounding box center [257, 167] width 16 height 16
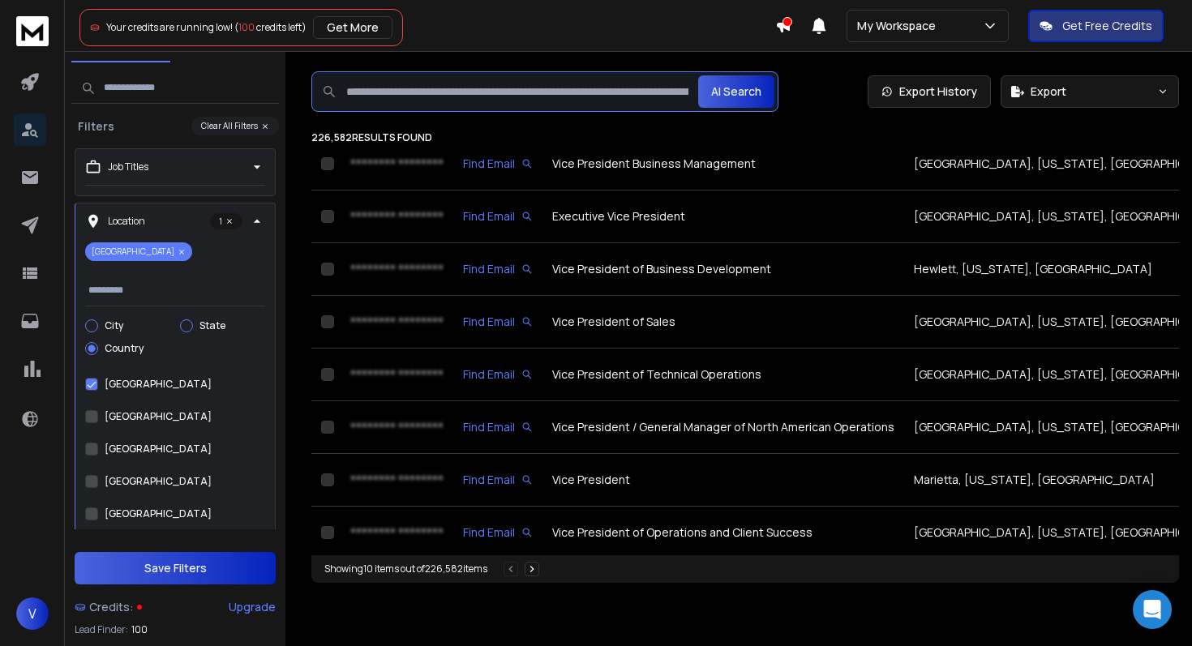
click at [249, 173] on icon at bounding box center [257, 167] width 16 height 16
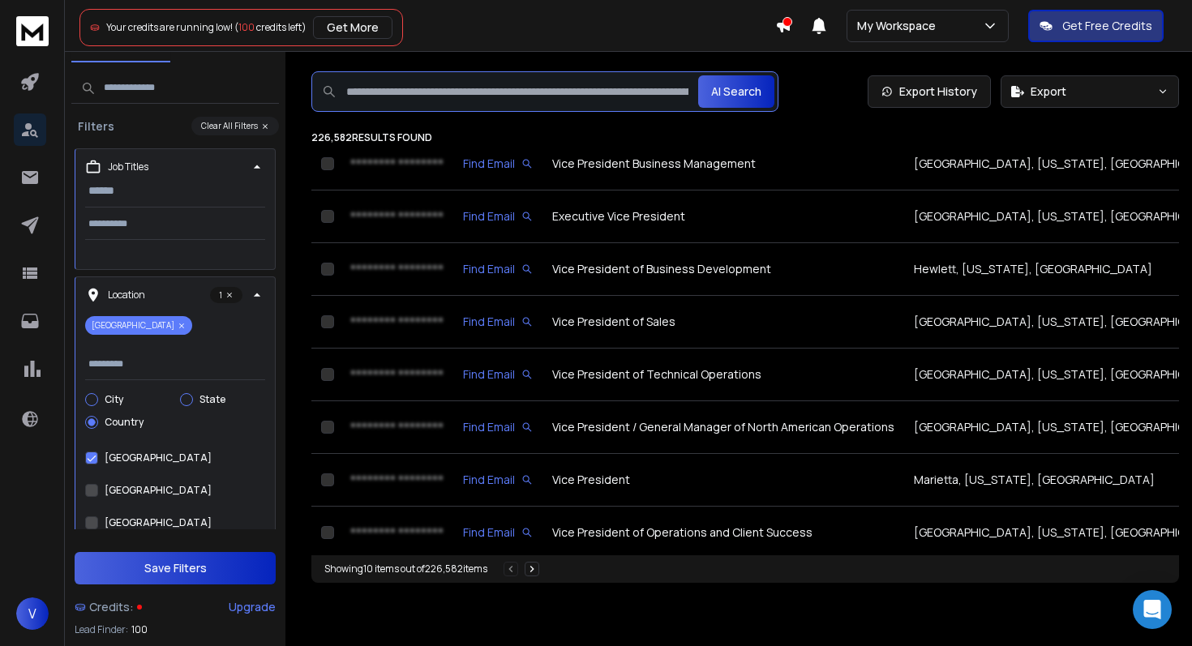
type input "*******"
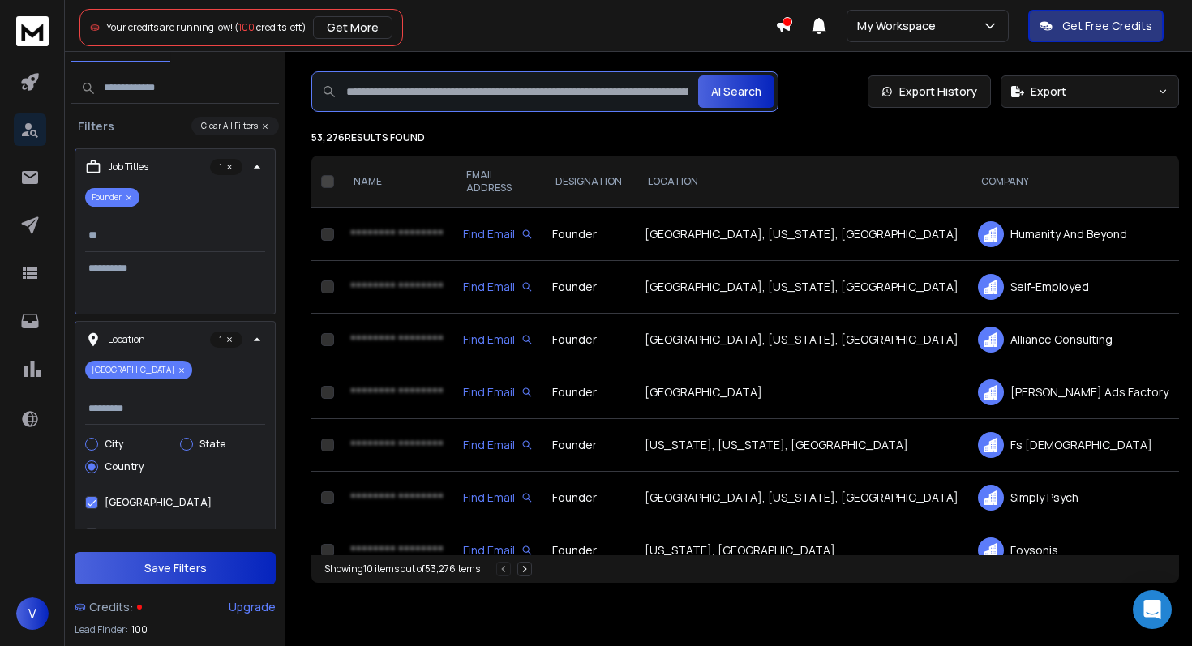
type input "***"
